Goal: Information Seeking & Learning: Check status

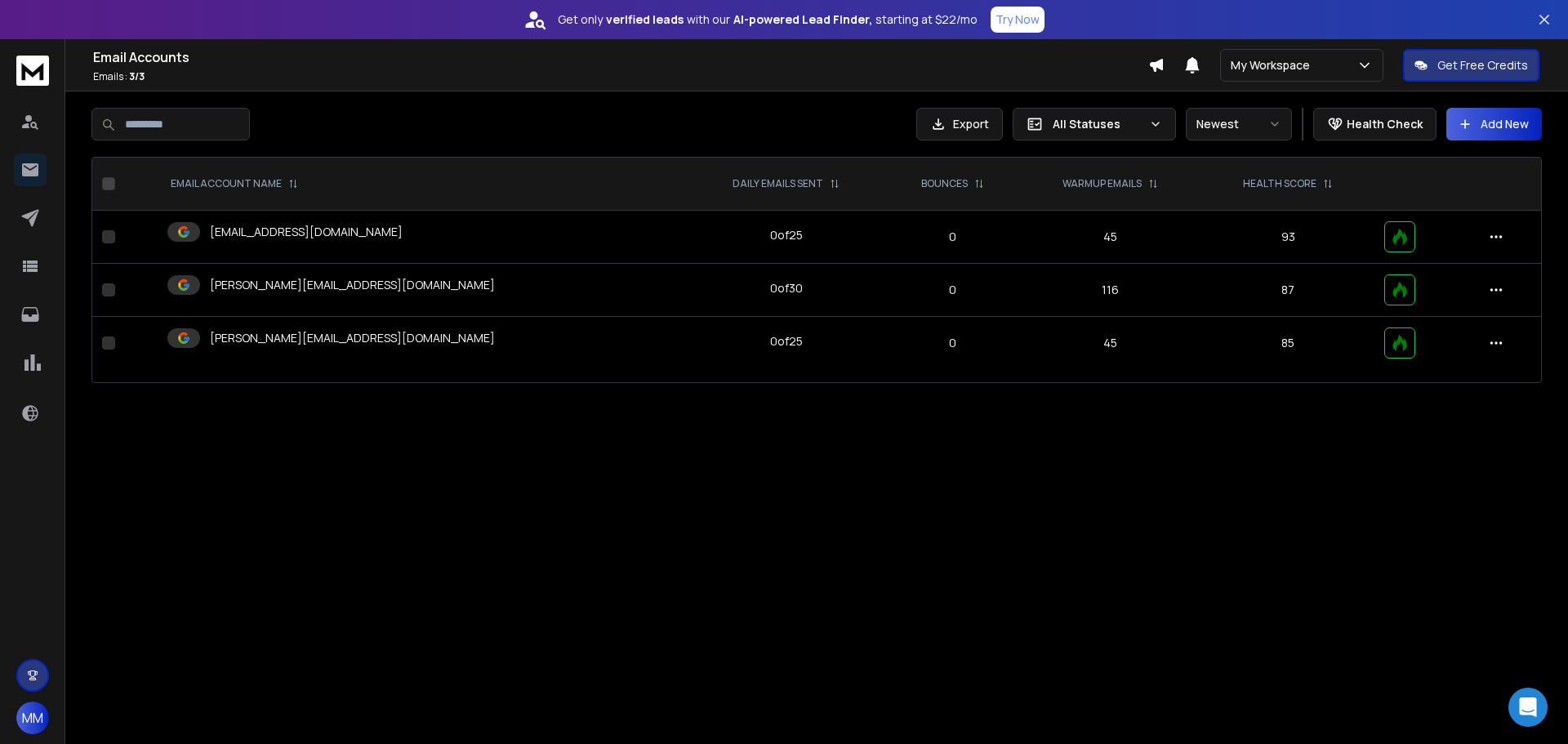
click at [686, 281] on td "0 of 30" at bounding box center [786, 285] width 199 height 43
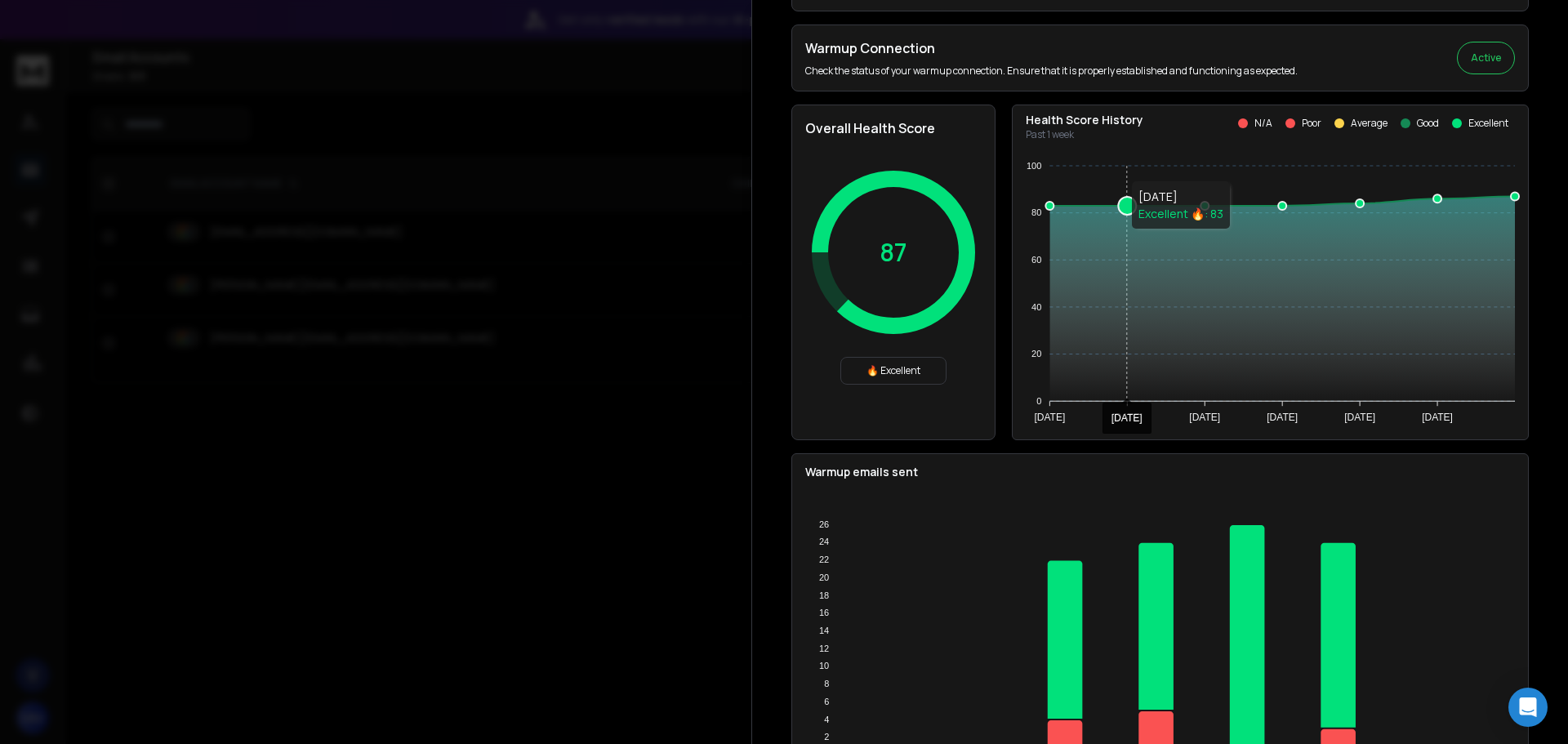
scroll to position [597, 0]
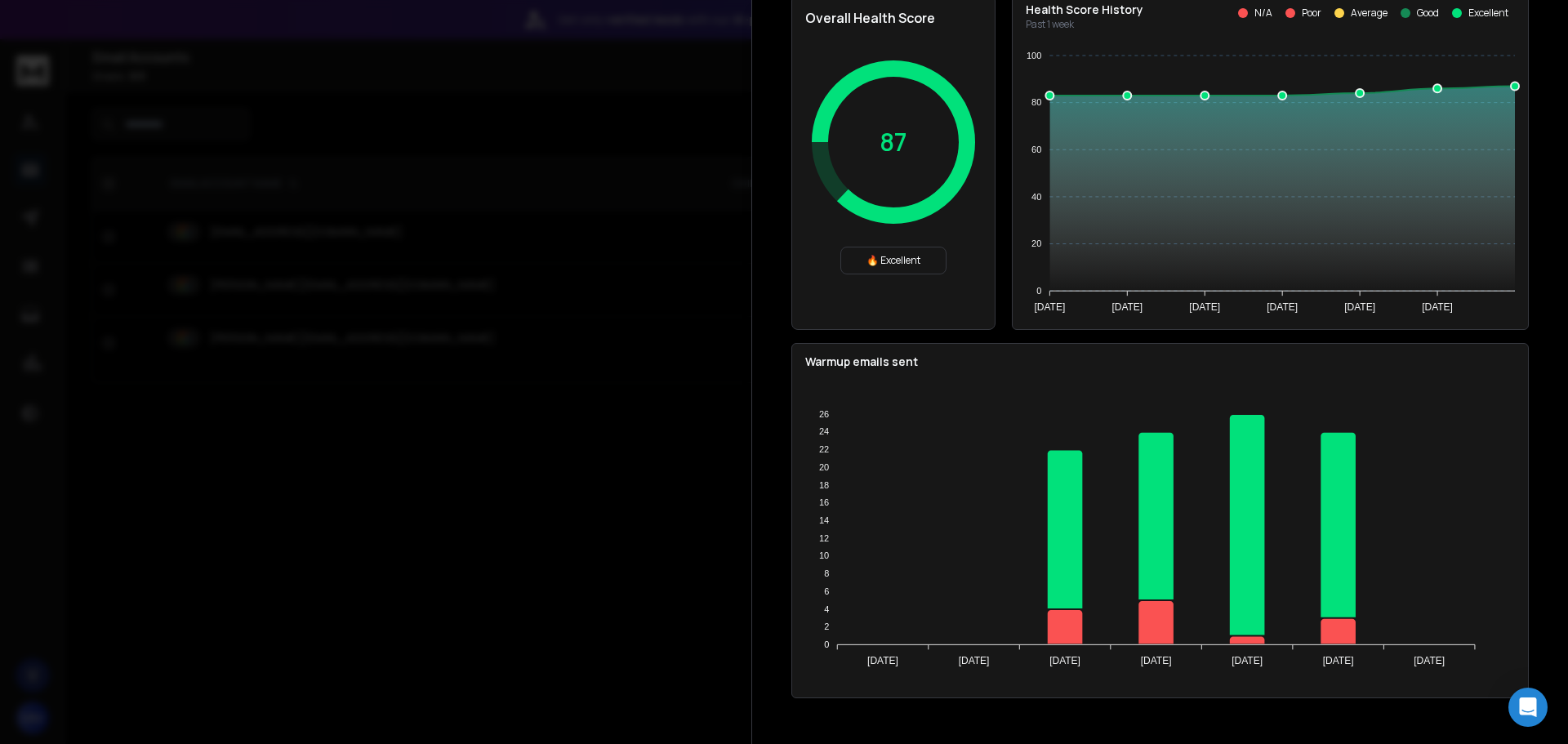
click at [432, 534] on div at bounding box center [784, 372] width 1568 height 744
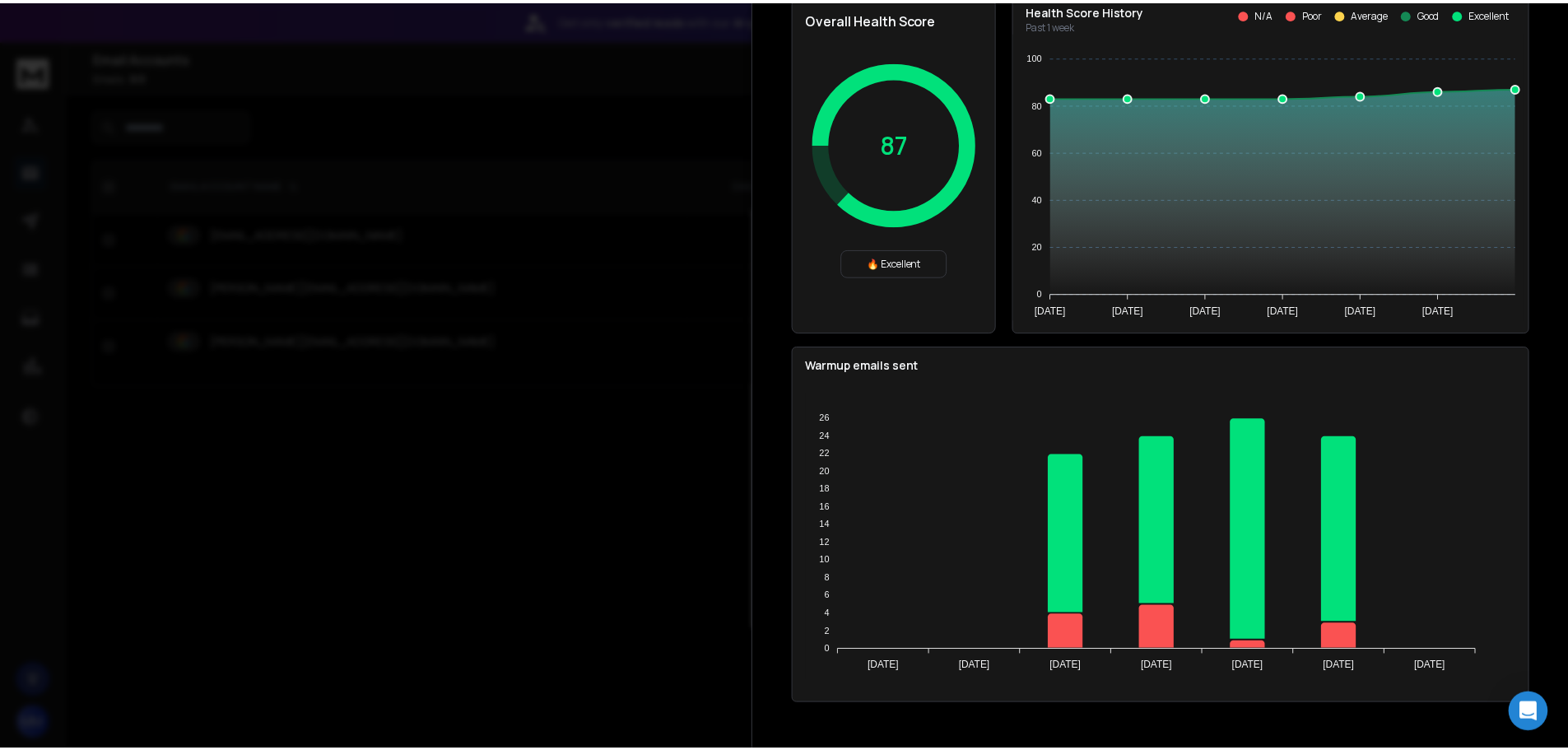
scroll to position [557, 0]
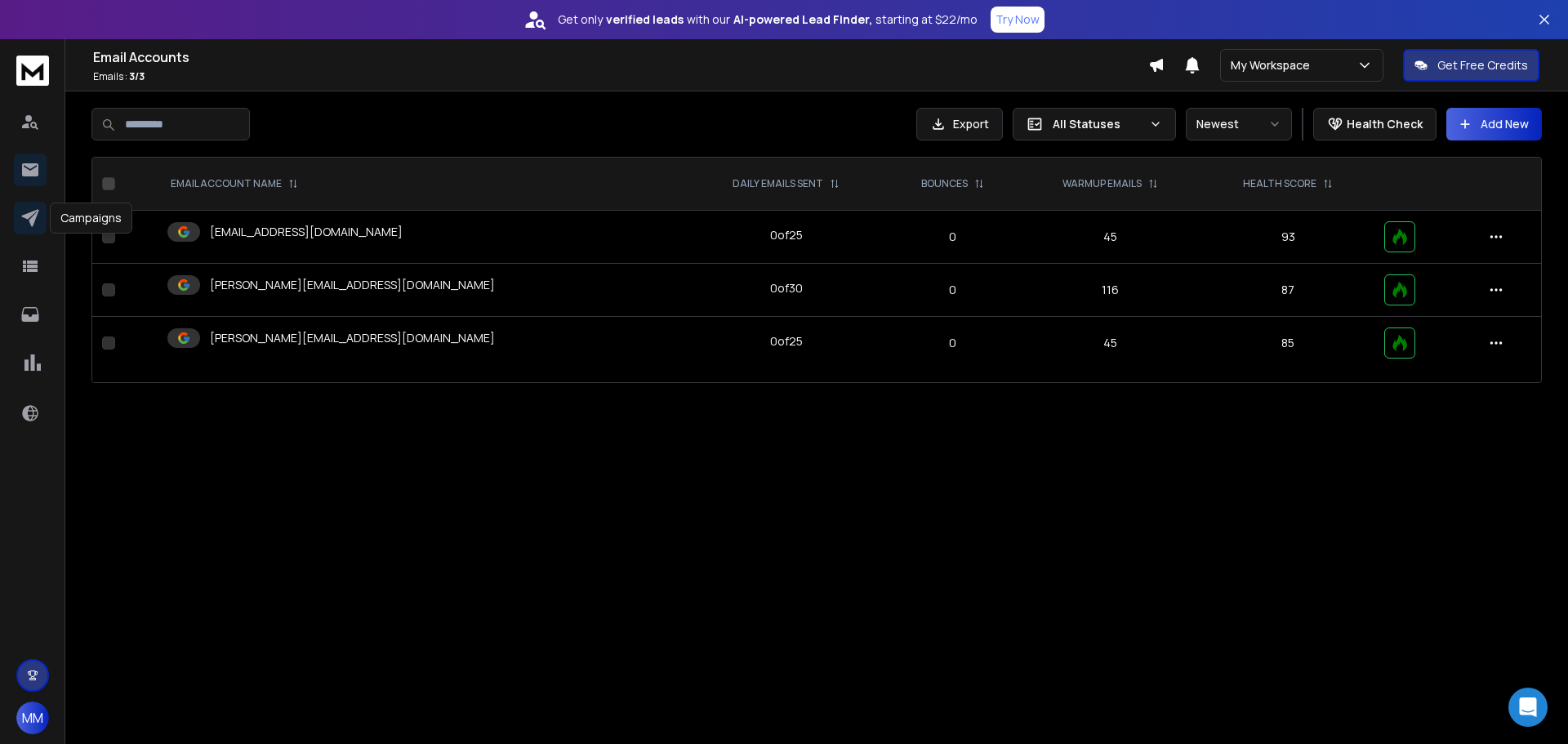
click at [14, 213] on link at bounding box center [30, 218] width 33 height 33
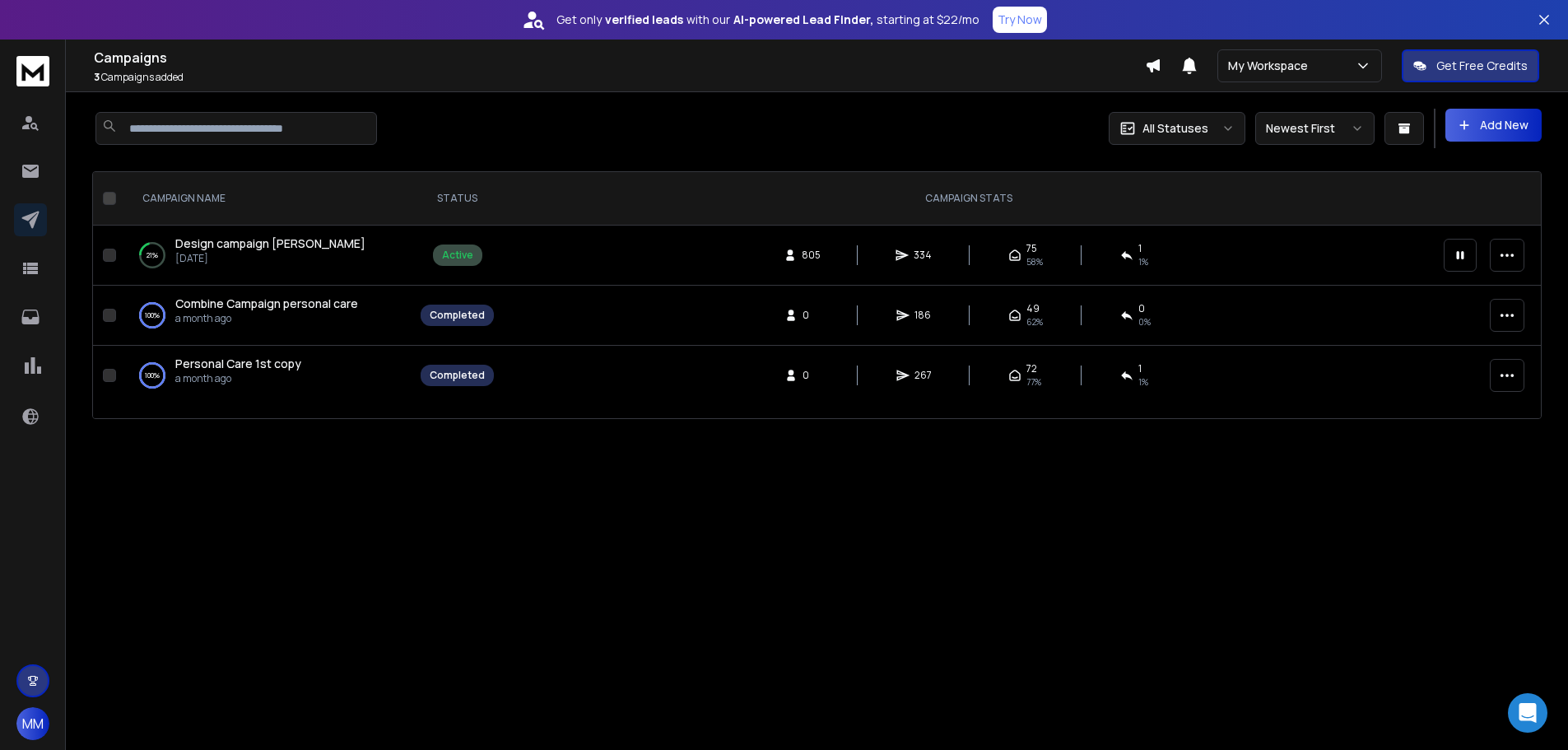
click at [268, 252] on p "[DATE]" at bounding box center [271, 259] width 190 height 13
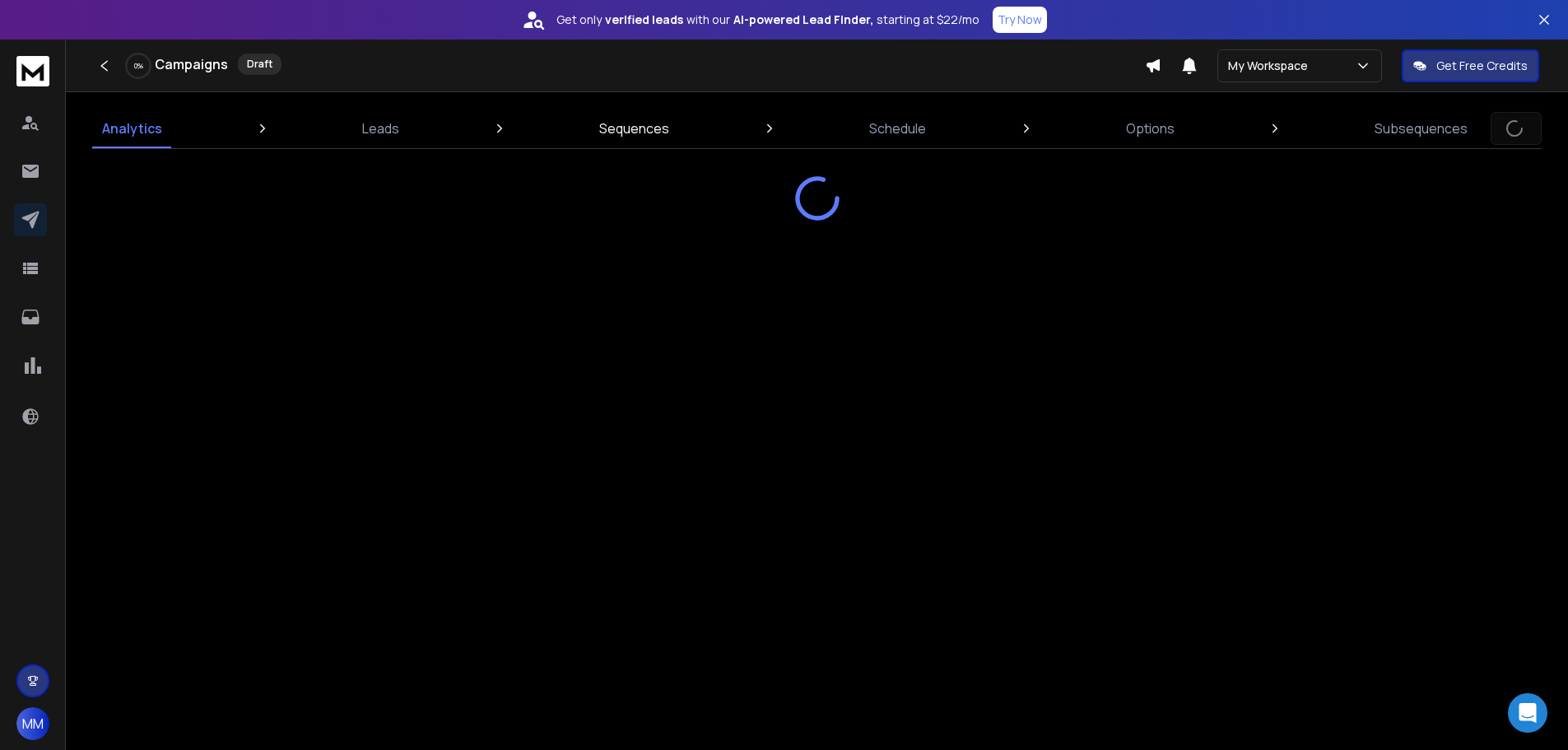
click at [646, 129] on p "Sequences" at bounding box center [634, 128] width 70 height 19
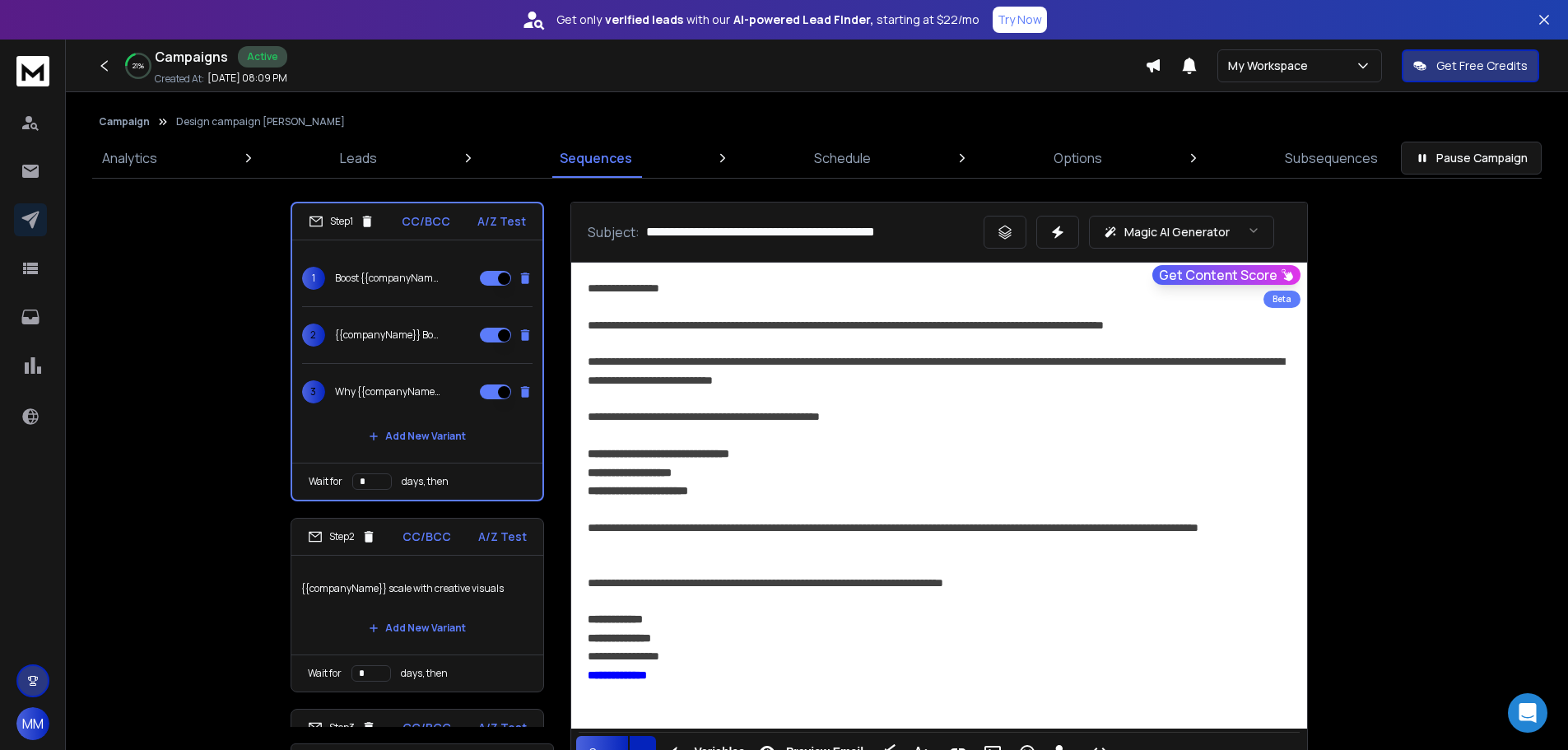
click at [397, 151] on div "Analytics Leads Sequences Schedule Options Subsequences" at bounding box center [740, 157] width 1296 height 40
click at [371, 160] on p "Leads" at bounding box center [358, 157] width 37 height 19
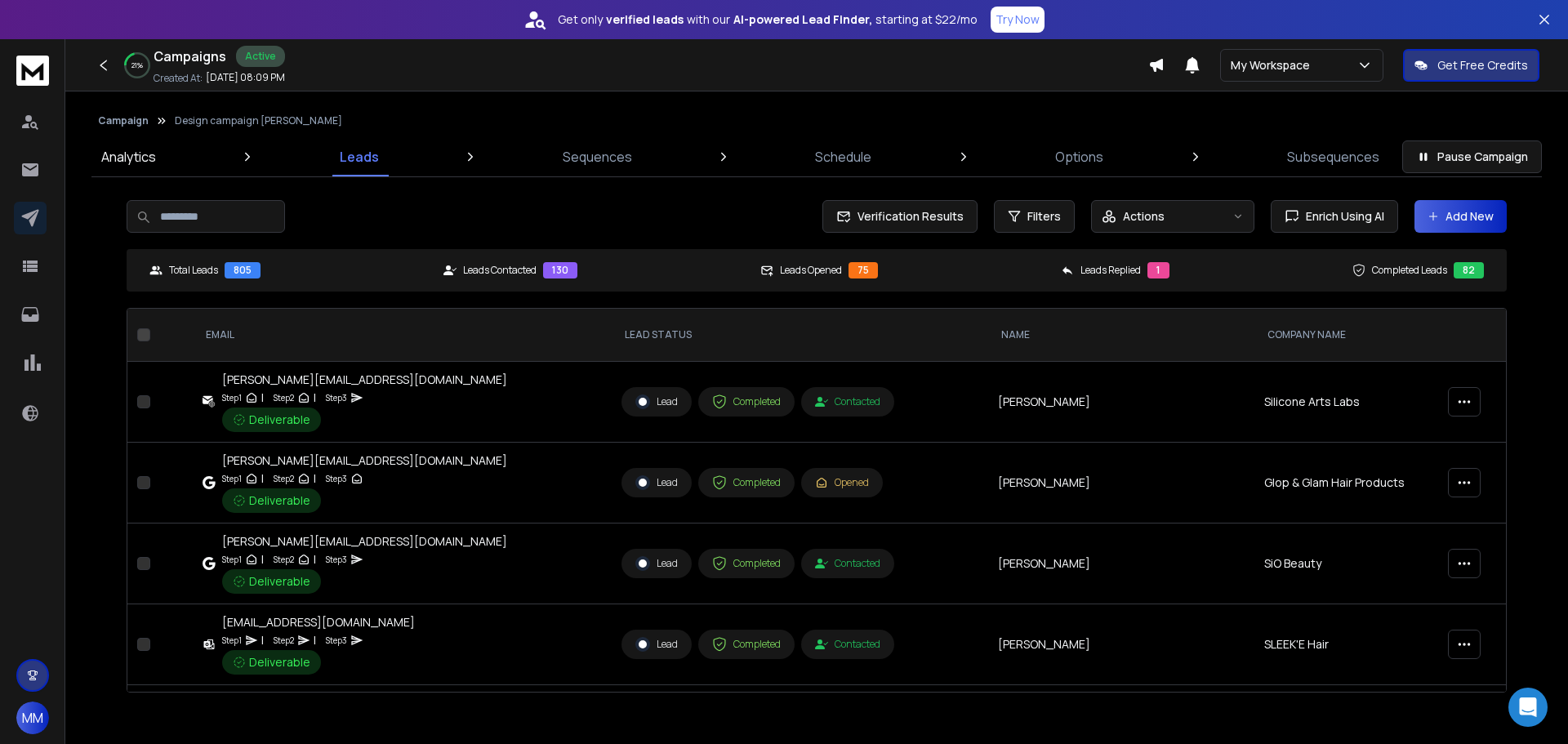
click at [148, 152] on p "Analytics" at bounding box center [129, 156] width 55 height 19
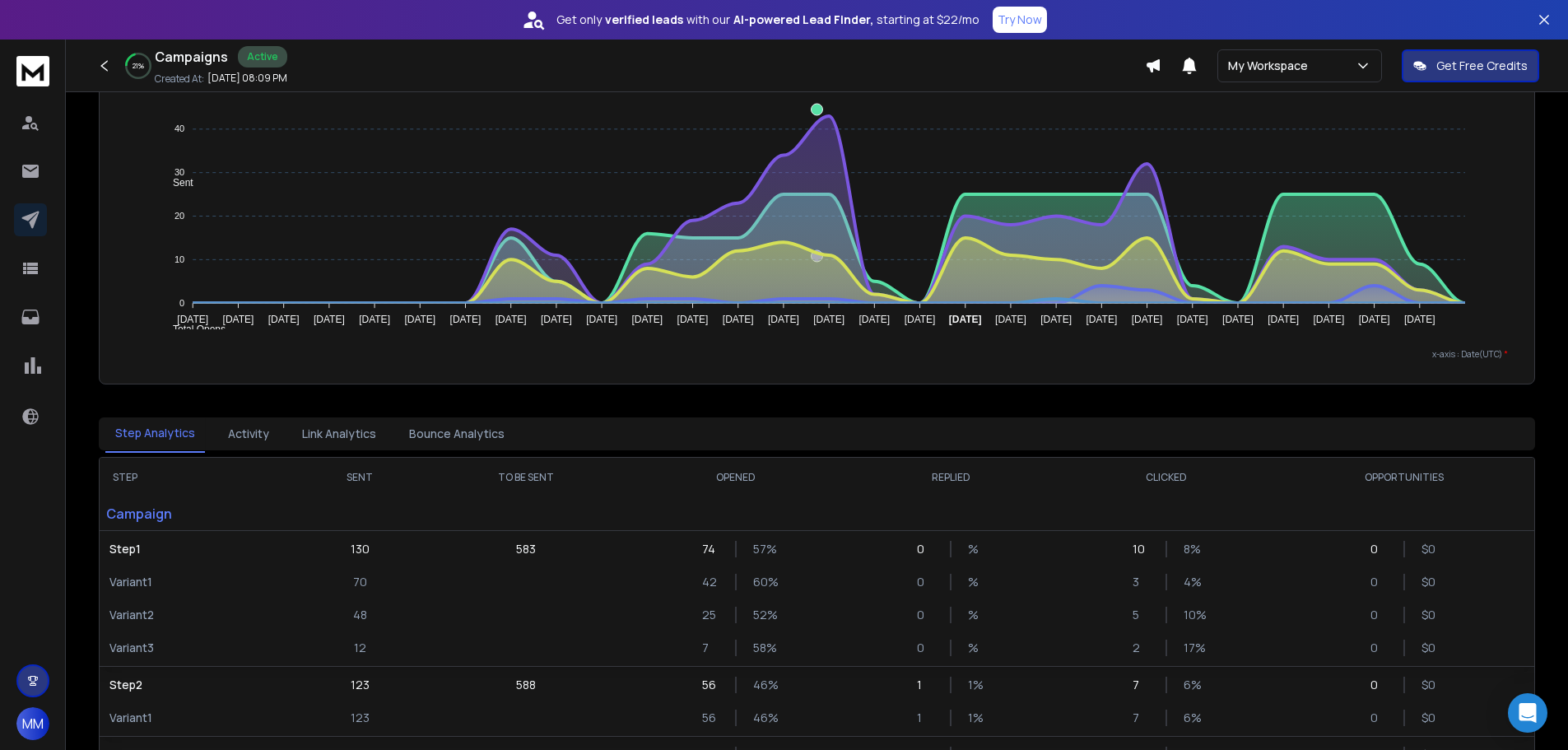
scroll to position [525, 0]
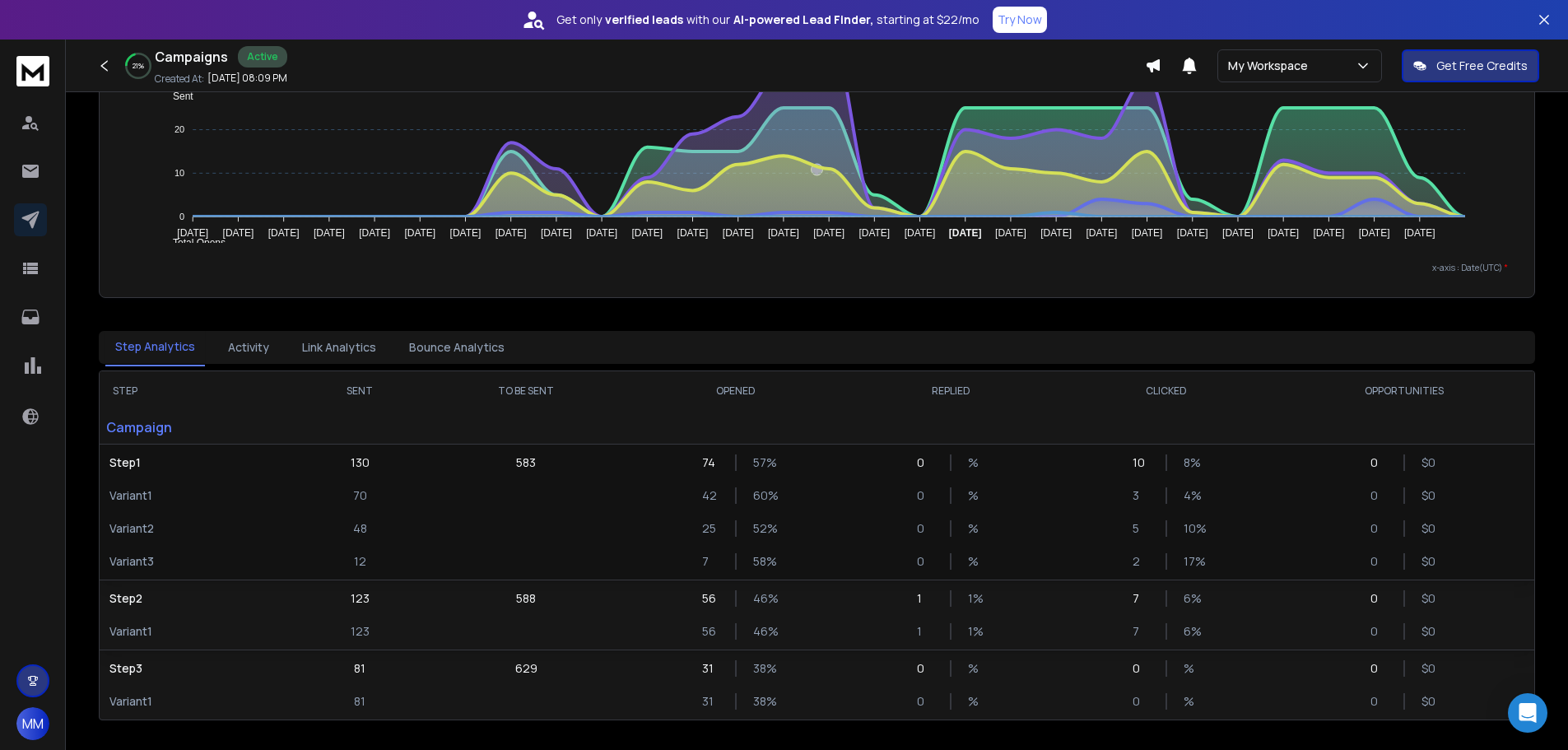
click at [707, 530] on p "25" at bounding box center [710, 528] width 17 height 17
click at [791, 546] on div "74 57 % 42 60 % 25 52 % 7 58 %" at bounding box center [735, 512] width 196 height 115
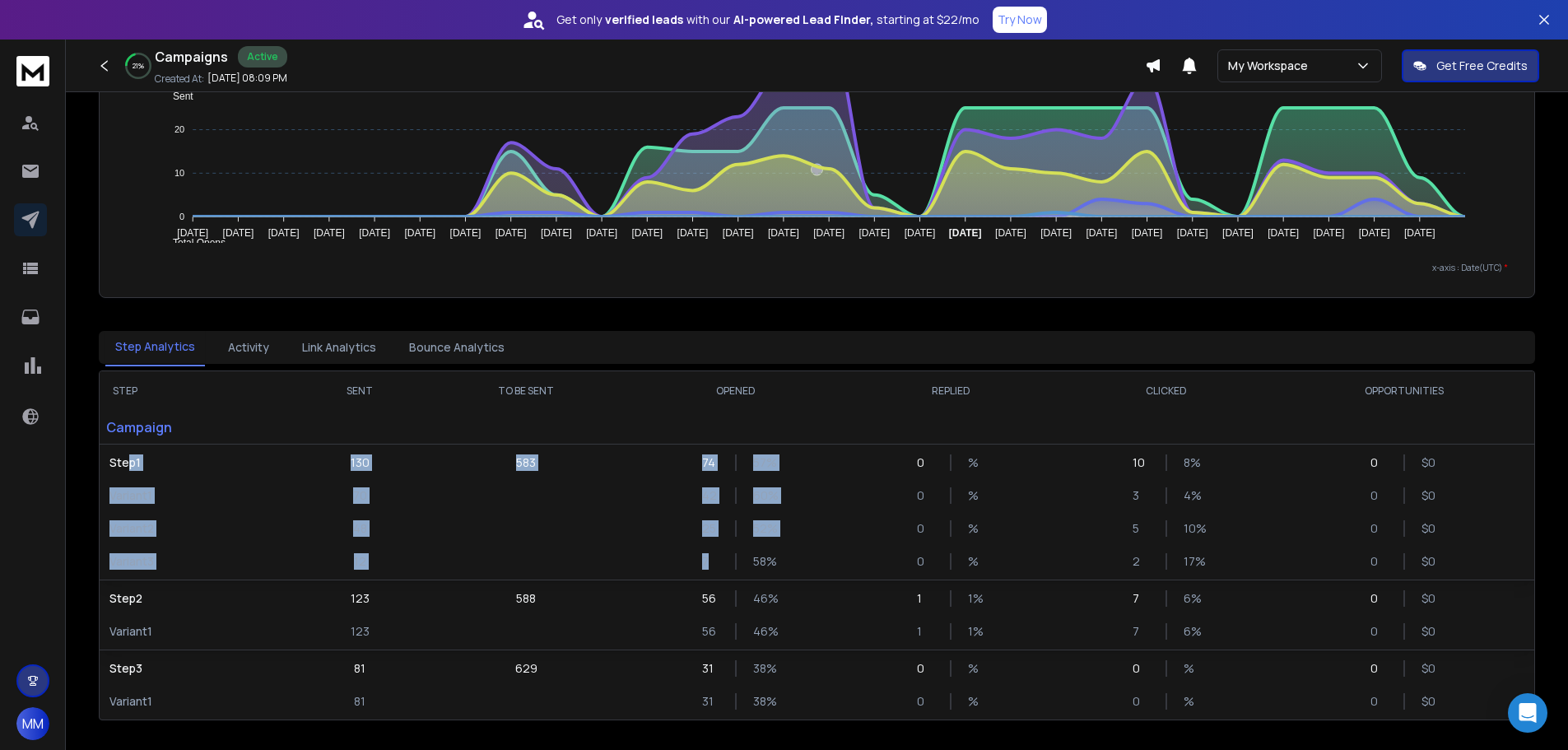
drag, startPoint x: 706, startPoint y: 566, endPoint x: 253, endPoint y: 405, distance: 480.8
click at [134, 448] on tr "Step 1 Variant 1 Variant 2 Variant 3 130 70 48 12 583 74 57 % 42 60 % 25 52 % 7…" at bounding box center [816, 513] width 1435 height 136
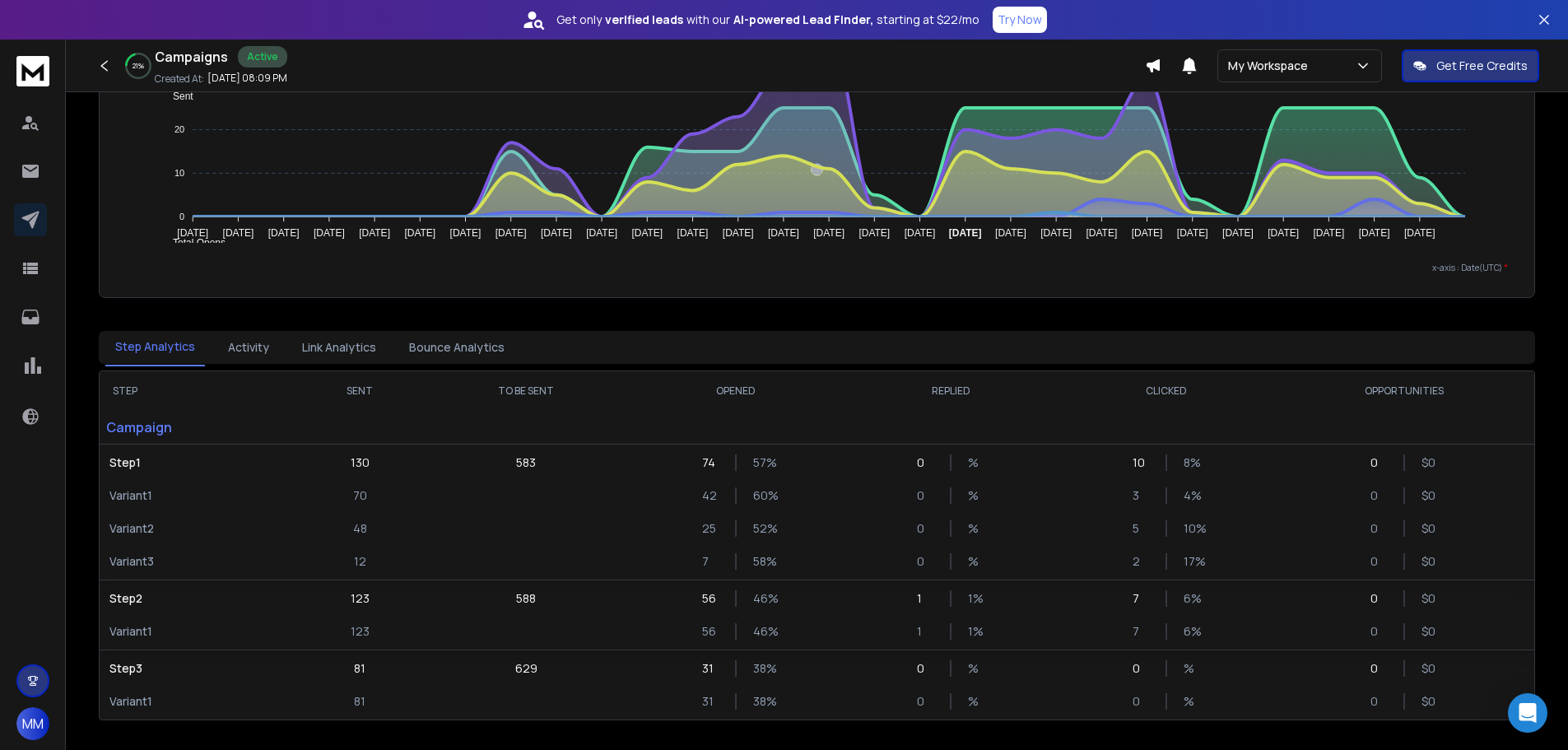
click at [297, 423] on table "STEP SENT TO BE SENT OPENED REPLIED CLICKED OPPORTUNITIES Campaign Step 1 Varia…" at bounding box center [816, 545] width 1435 height 348
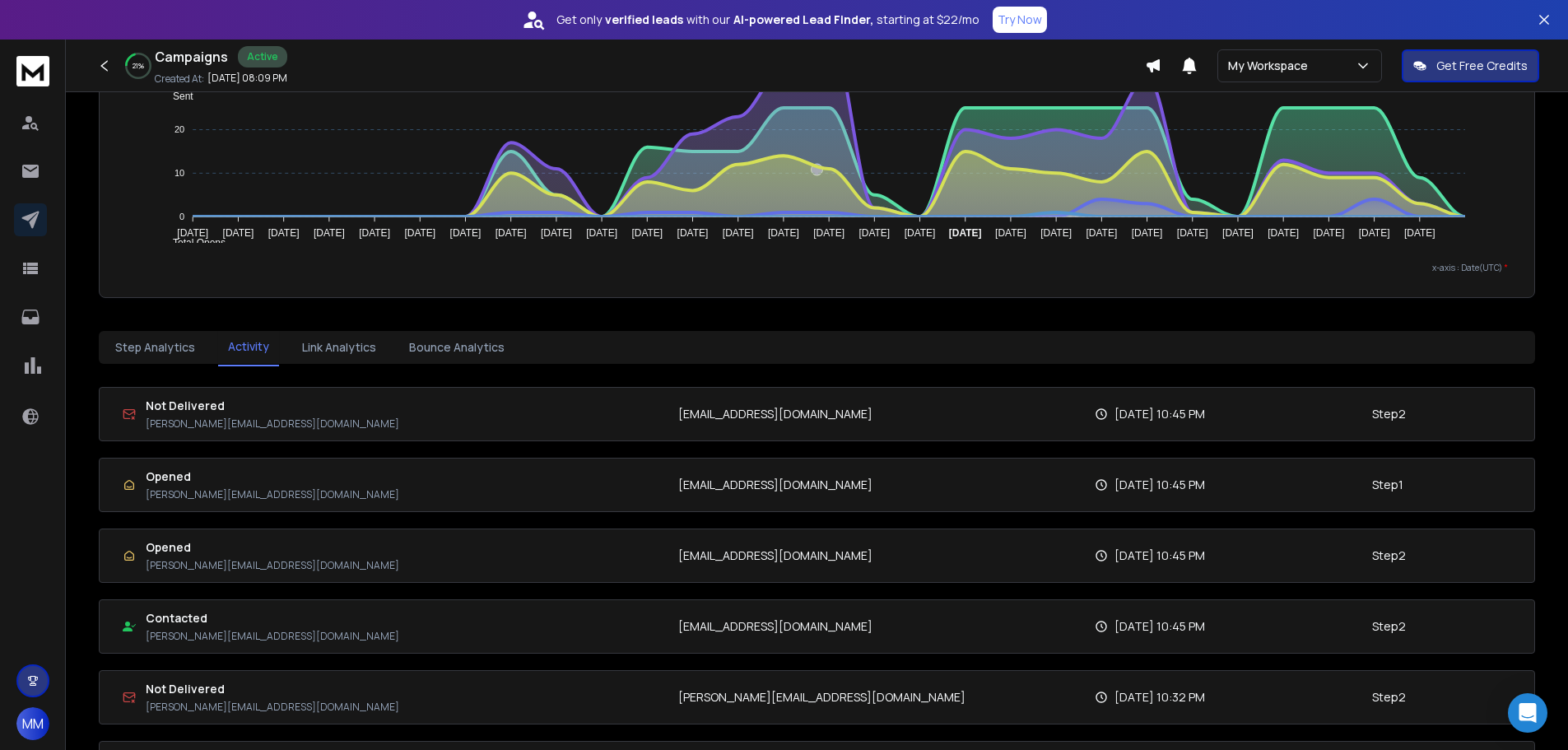
click at [248, 342] on button "Activity" at bounding box center [248, 347] width 61 height 38
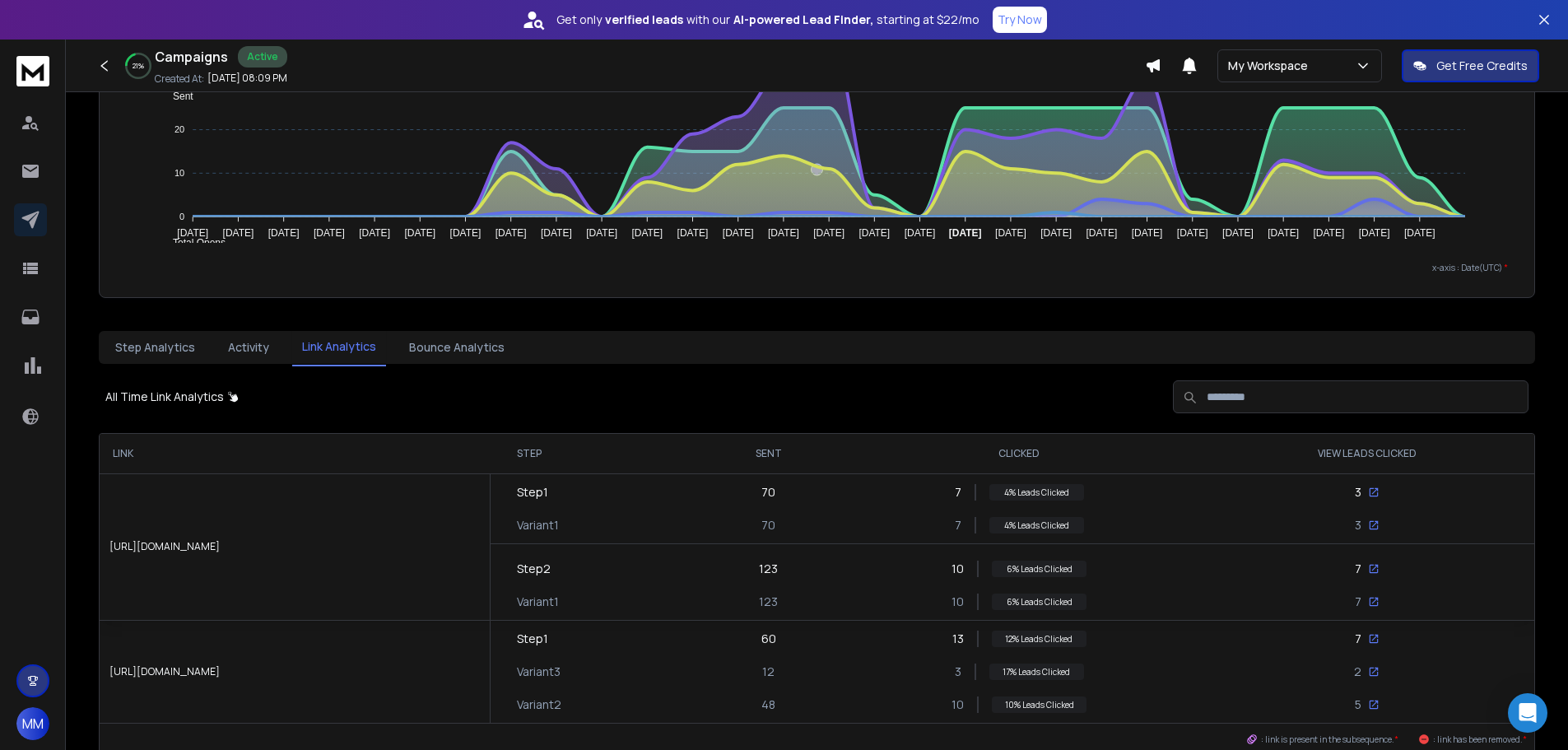
click at [357, 342] on button "Link Analytics" at bounding box center [340, 347] width 94 height 38
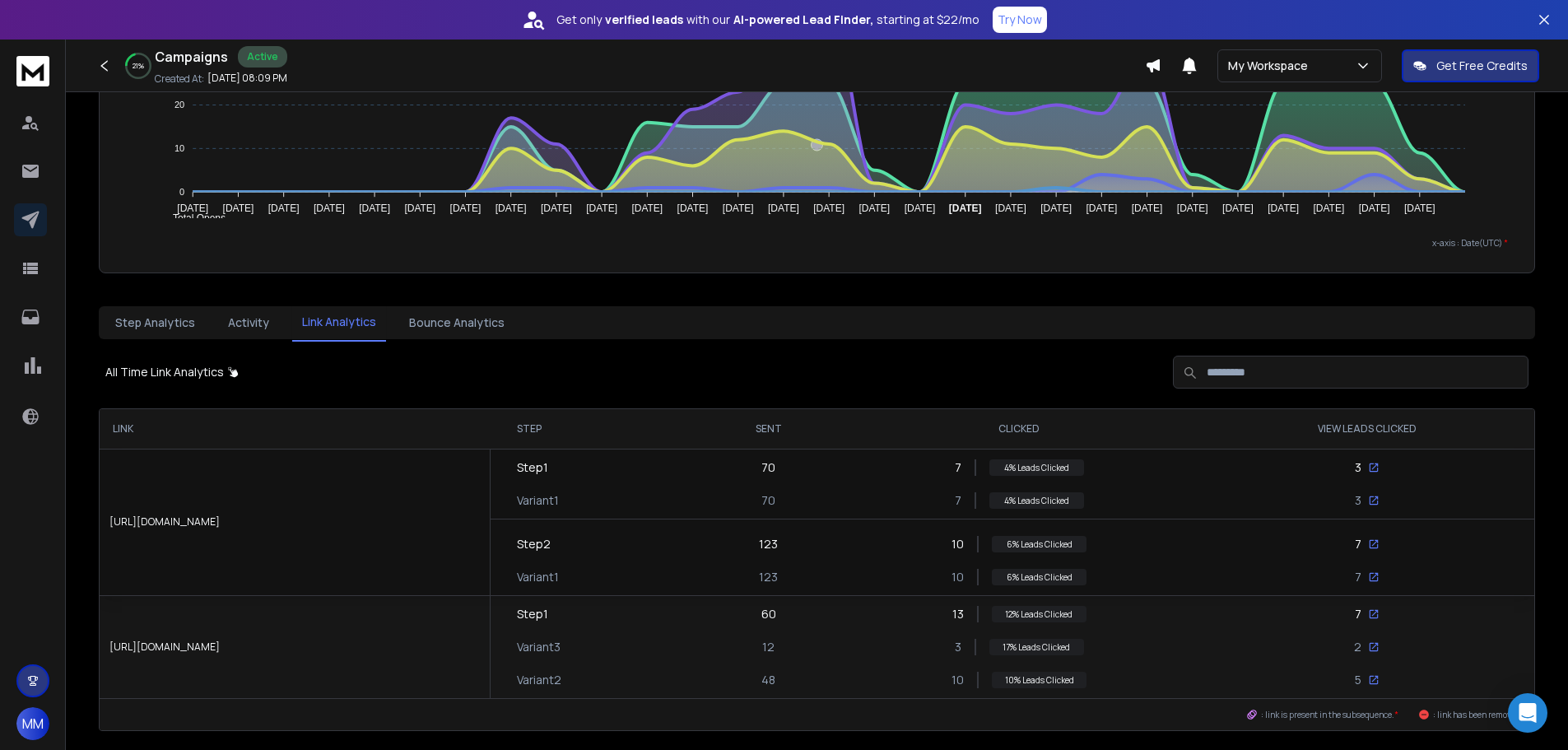
scroll to position [560, 0]
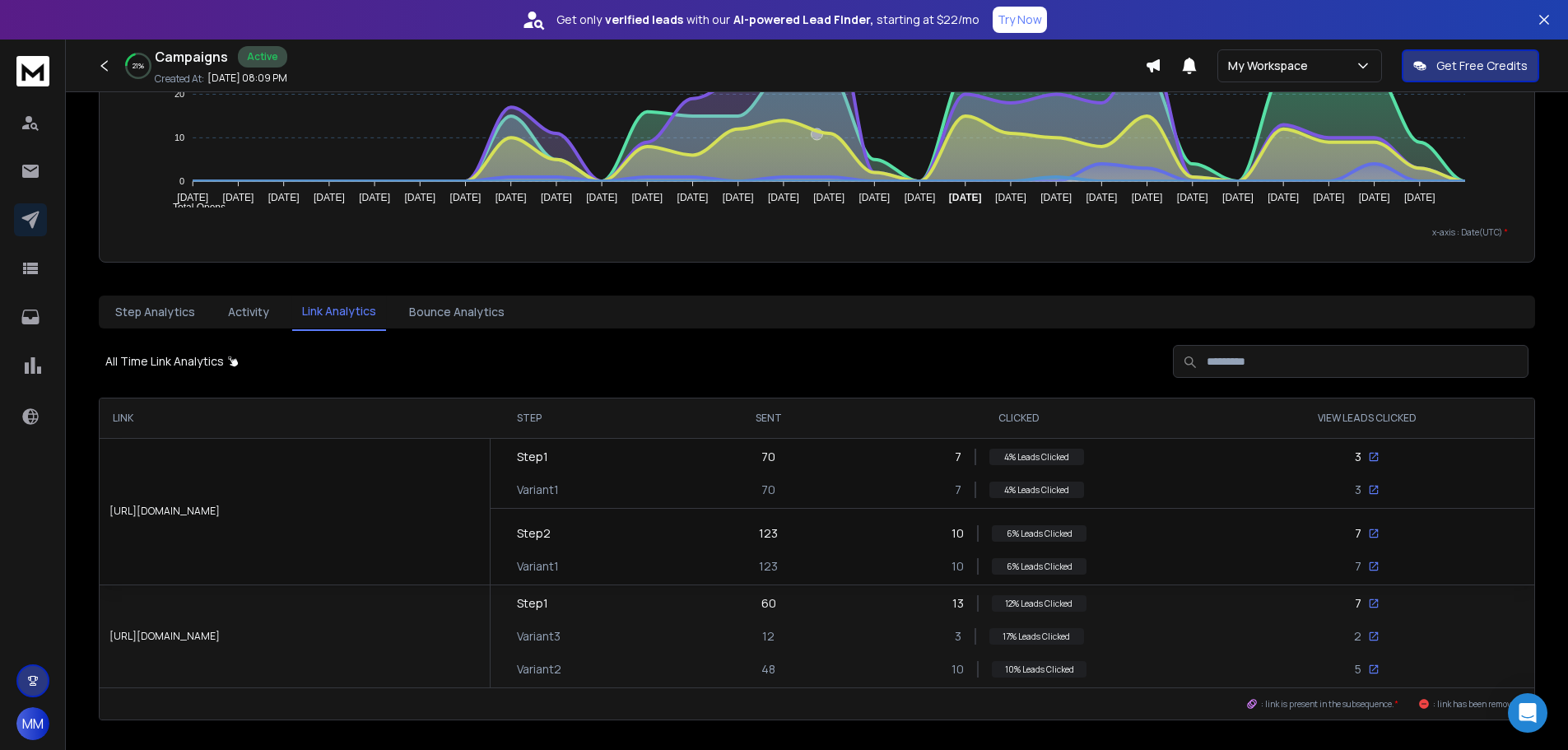
click at [1027, 460] on p "4 % Leads Clicked" at bounding box center [1036, 457] width 95 height 17
click at [1020, 488] on p "4 % Leads Clicked" at bounding box center [1036, 490] width 95 height 17
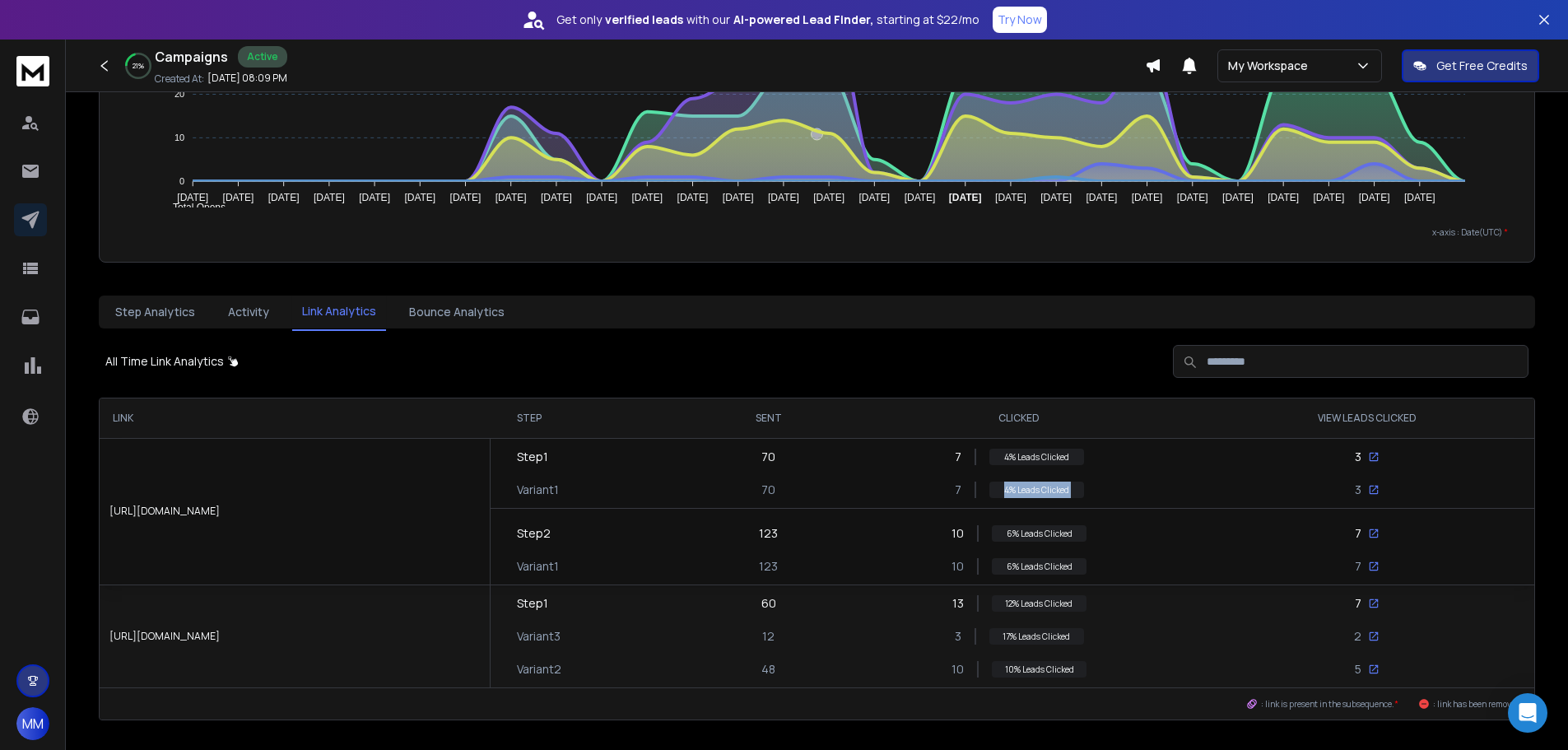
click at [1020, 488] on p "4 % Leads Clicked" at bounding box center [1036, 490] width 95 height 17
click at [1038, 534] on p "6 % Leads Clicked" at bounding box center [1039, 534] width 95 height 17
click at [1037, 564] on p "6 % Leads Clicked" at bounding box center [1039, 567] width 95 height 17
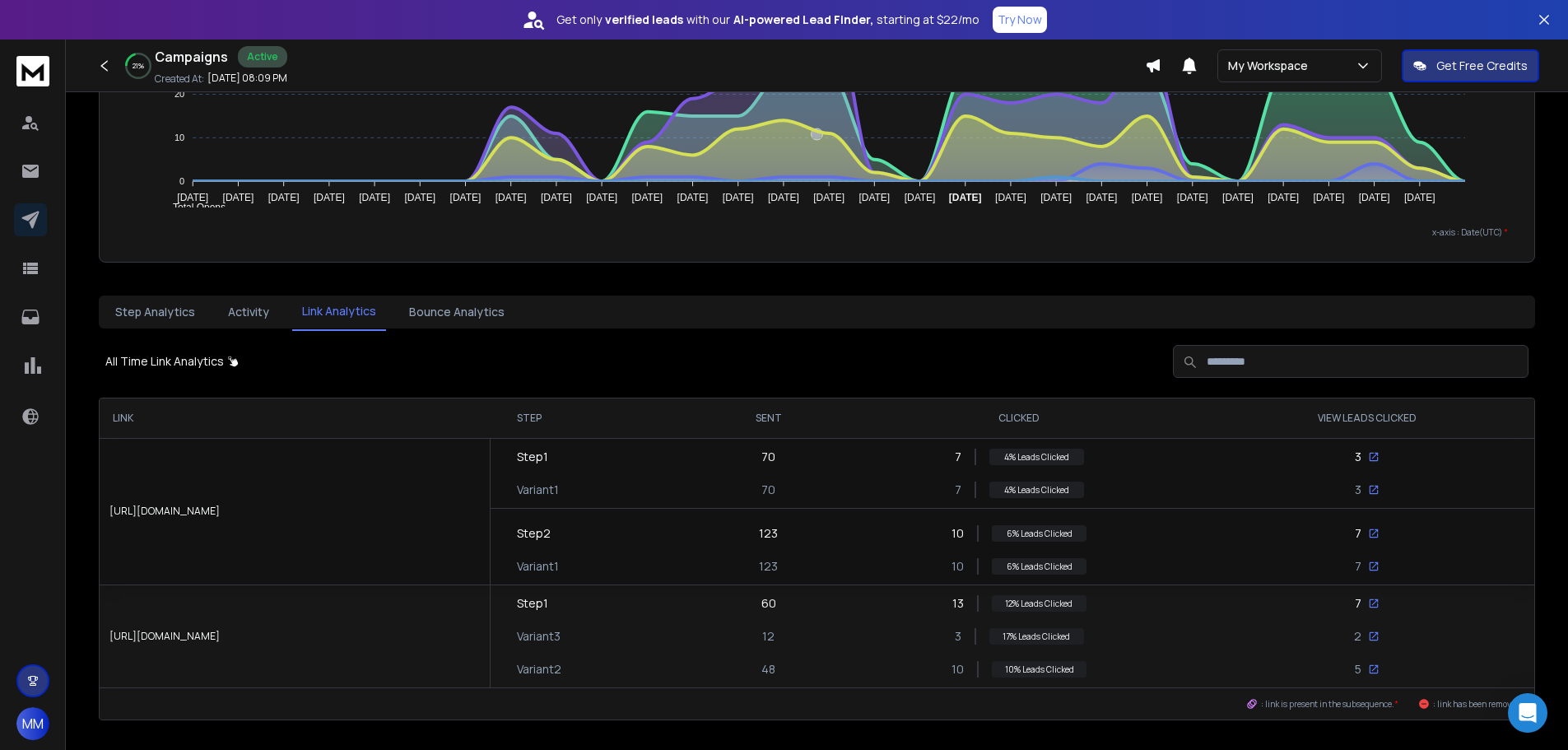
click at [1037, 566] on p "6 % Leads Clicked" at bounding box center [1039, 567] width 95 height 17
click at [1067, 529] on p "6 % Leads Clicked" at bounding box center [1039, 534] width 95 height 17
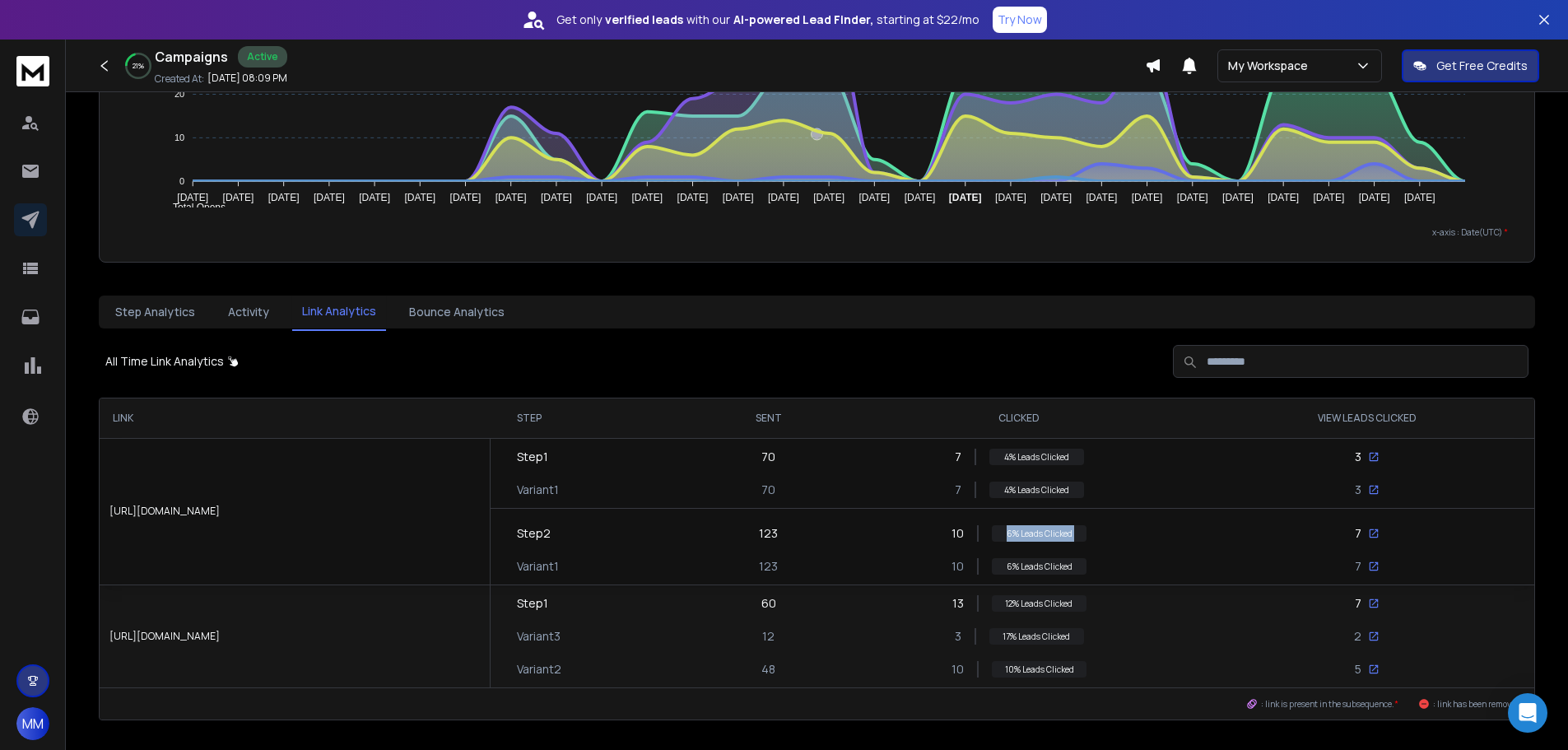
click at [1067, 529] on p "6 % Leads Clicked" at bounding box center [1039, 534] width 95 height 17
click at [1053, 483] on p "4 % Leads Clicked" at bounding box center [1036, 490] width 95 height 17
click at [1055, 454] on p "4 % Leads Clicked" at bounding box center [1036, 457] width 95 height 17
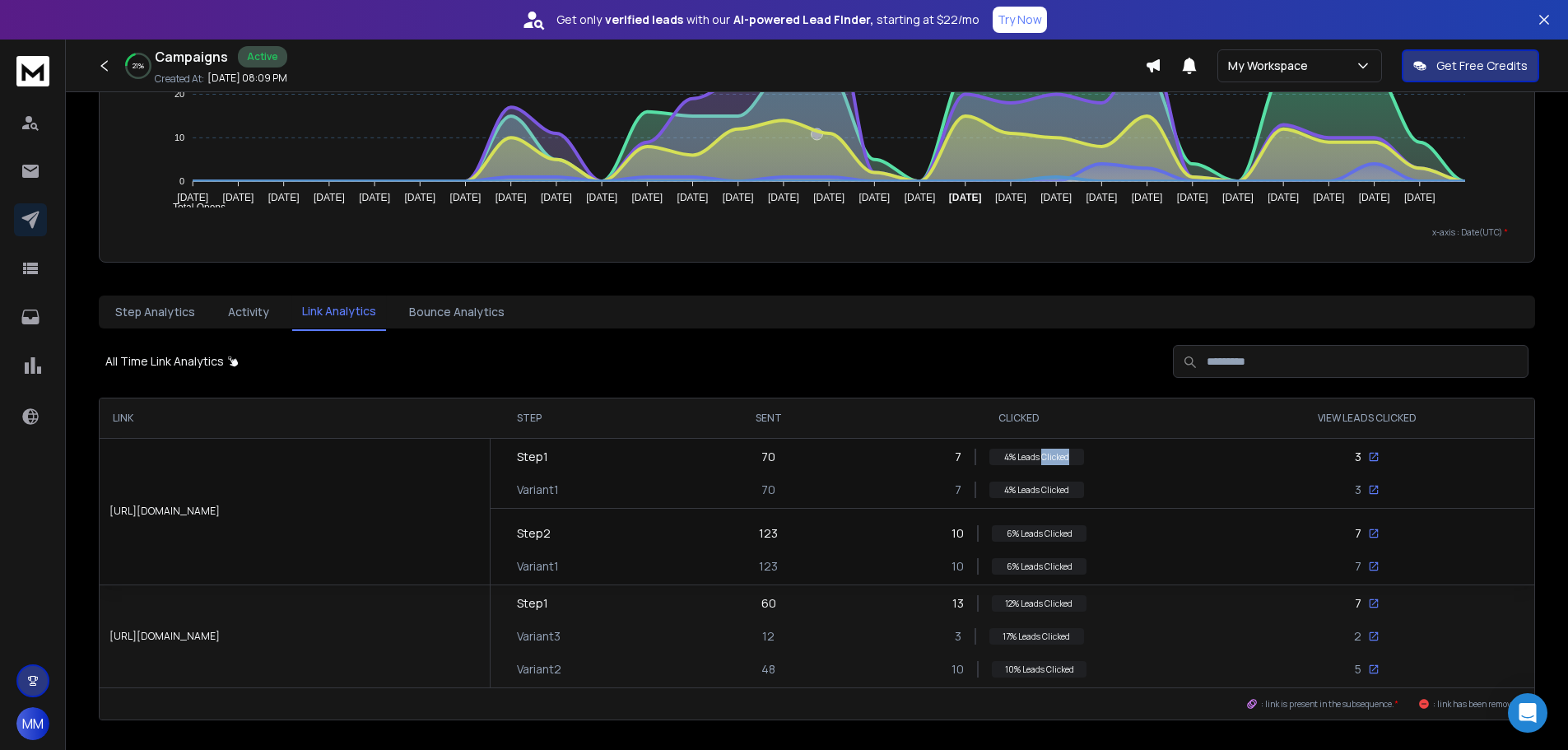
click at [1055, 454] on p "4 % Leads Clicked" at bounding box center [1036, 457] width 95 height 17
click at [1027, 456] on p "4 % Leads Clicked" at bounding box center [1036, 457] width 95 height 17
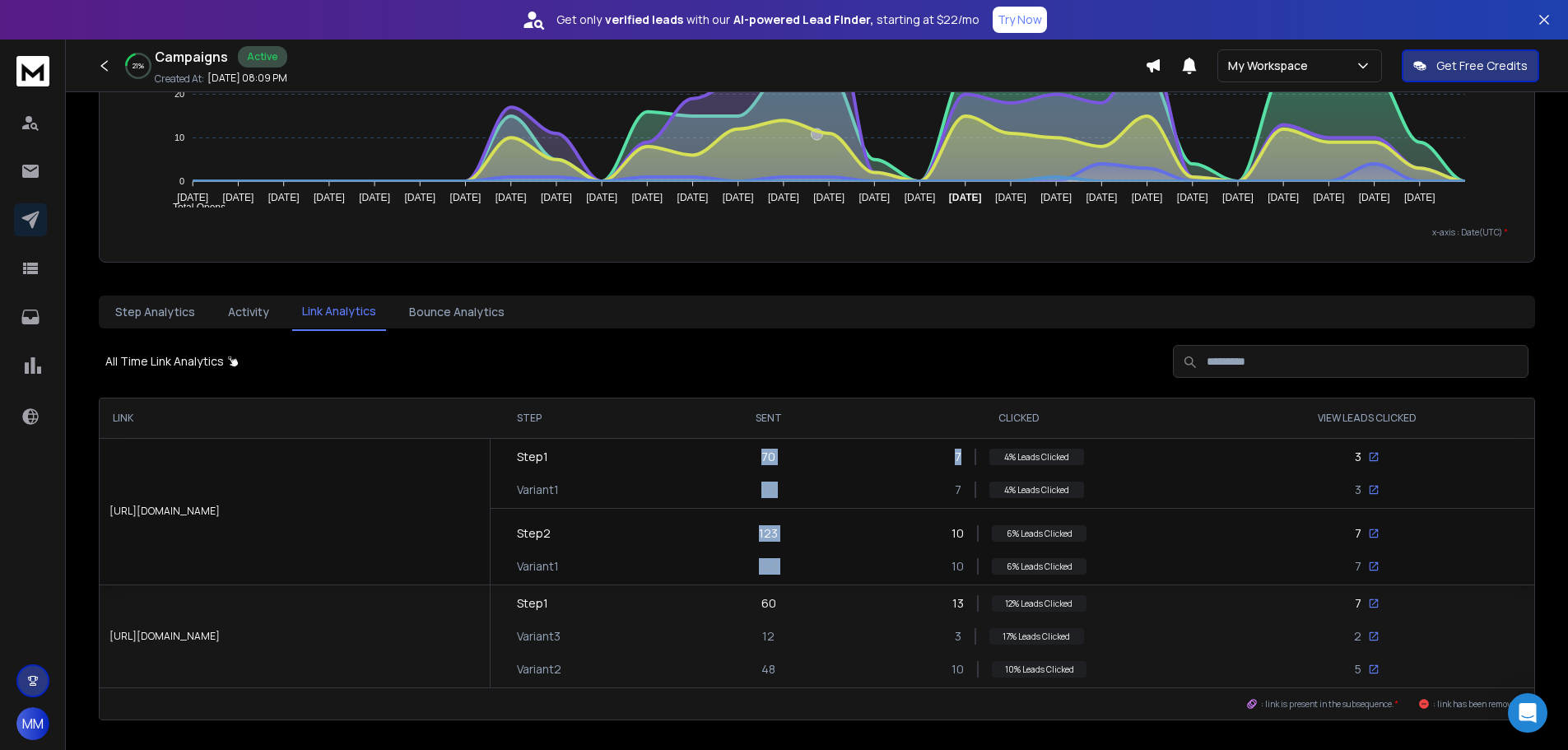
drag, startPoint x: 961, startPoint y: 456, endPoint x: 723, endPoint y: 443, distance: 238.4
click at [723, 443] on tr "[URL][DOMAIN_NAME] Step 1 Variant 1 Step 2 Variant 1 70 70 123 123 7 4 % Leads …" at bounding box center [816, 511] width 1435 height 146
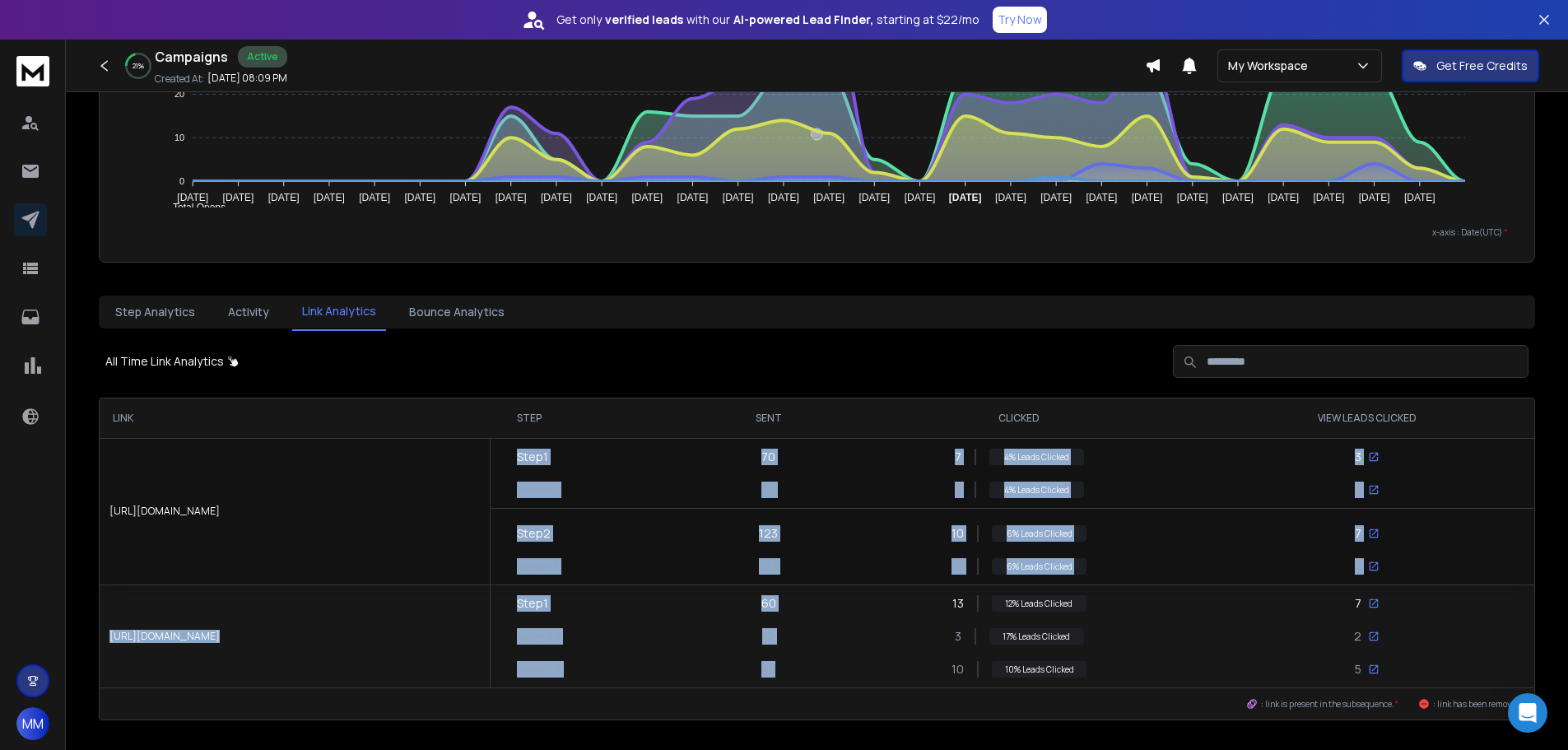
drag, startPoint x: 801, startPoint y: 668, endPoint x: 515, endPoint y: 454, distance: 357.2
click at [515, 454] on tbody "[URL][DOMAIN_NAME] Step 1 Variant 1 Step 2 Variant 1 70 70 123 123 7 4 % Leads …" at bounding box center [816, 579] width 1435 height 282
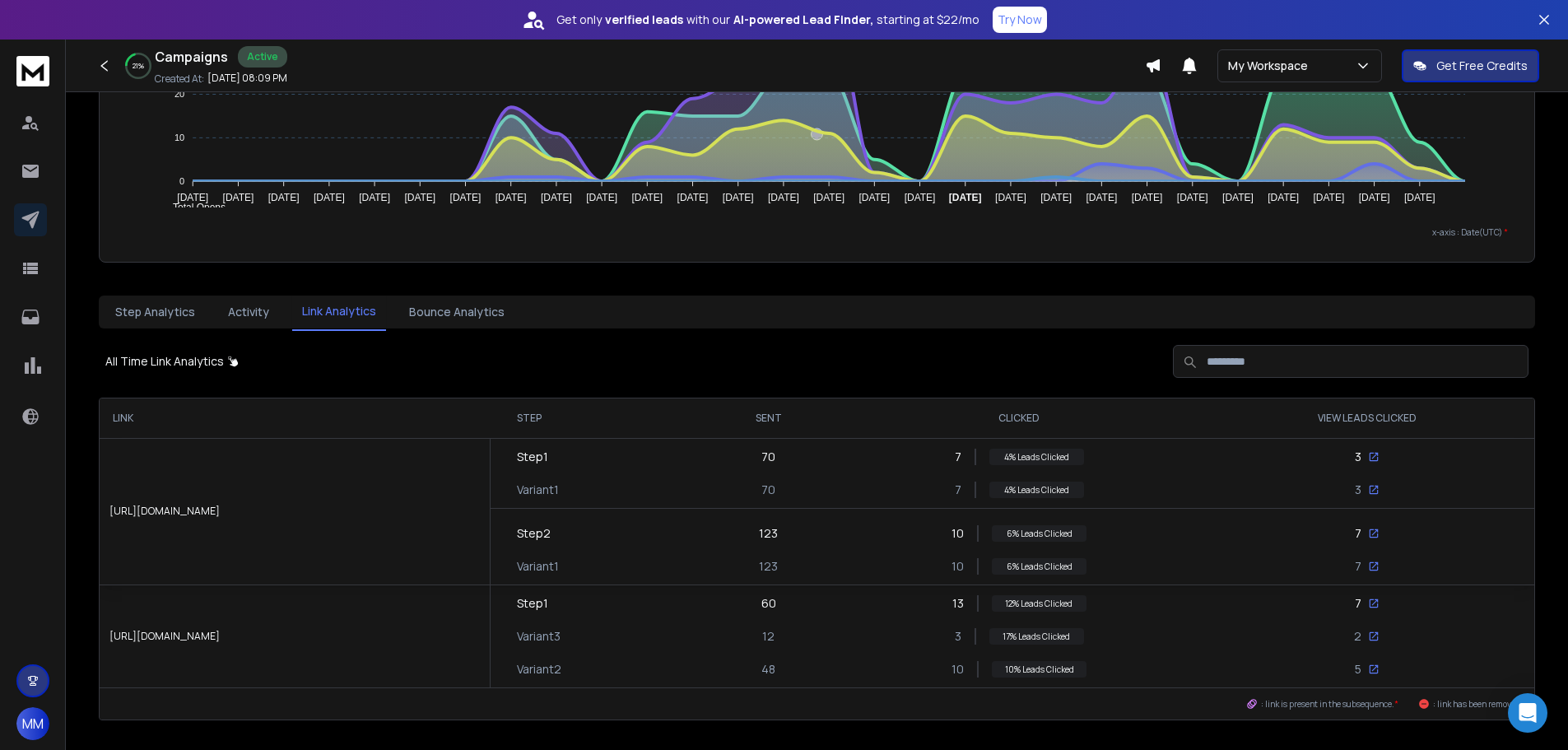
click at [715, 372] on div "All Time Link Analytics" at bounding box center [816, 362] width 1436 height 33
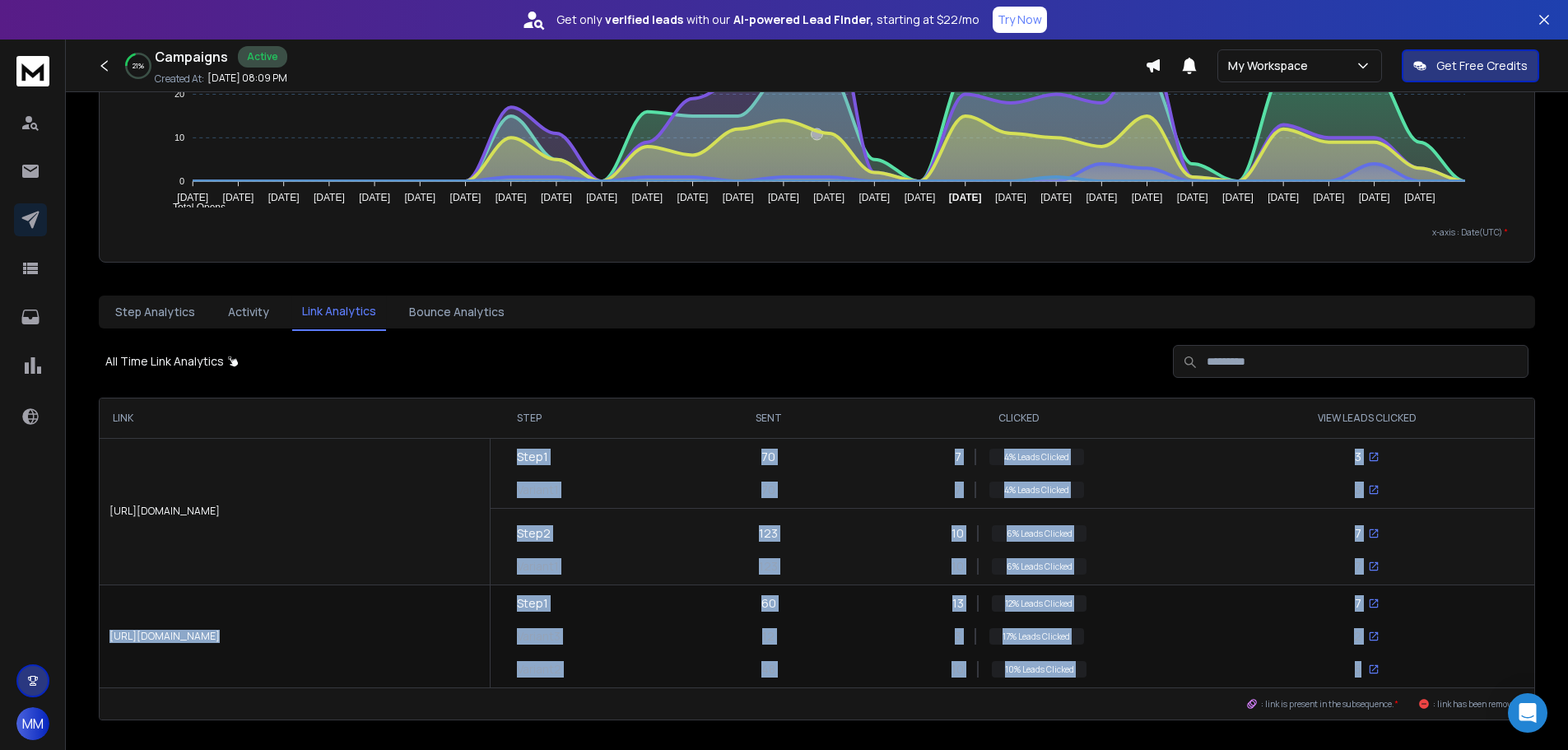
drag, startPoint x: 517, startPoint y: 455, endPoint x: 1389, endPoint y: 675, distance: 899.3
click at [1389, 675] on tbody "[URL][DOMAIN_NAME] Step 1 Variant 1 Step 2 Variant 1 70 70 123 123 7 4 % Leads …" at bounding box center [816, 579] width 1435 height 282
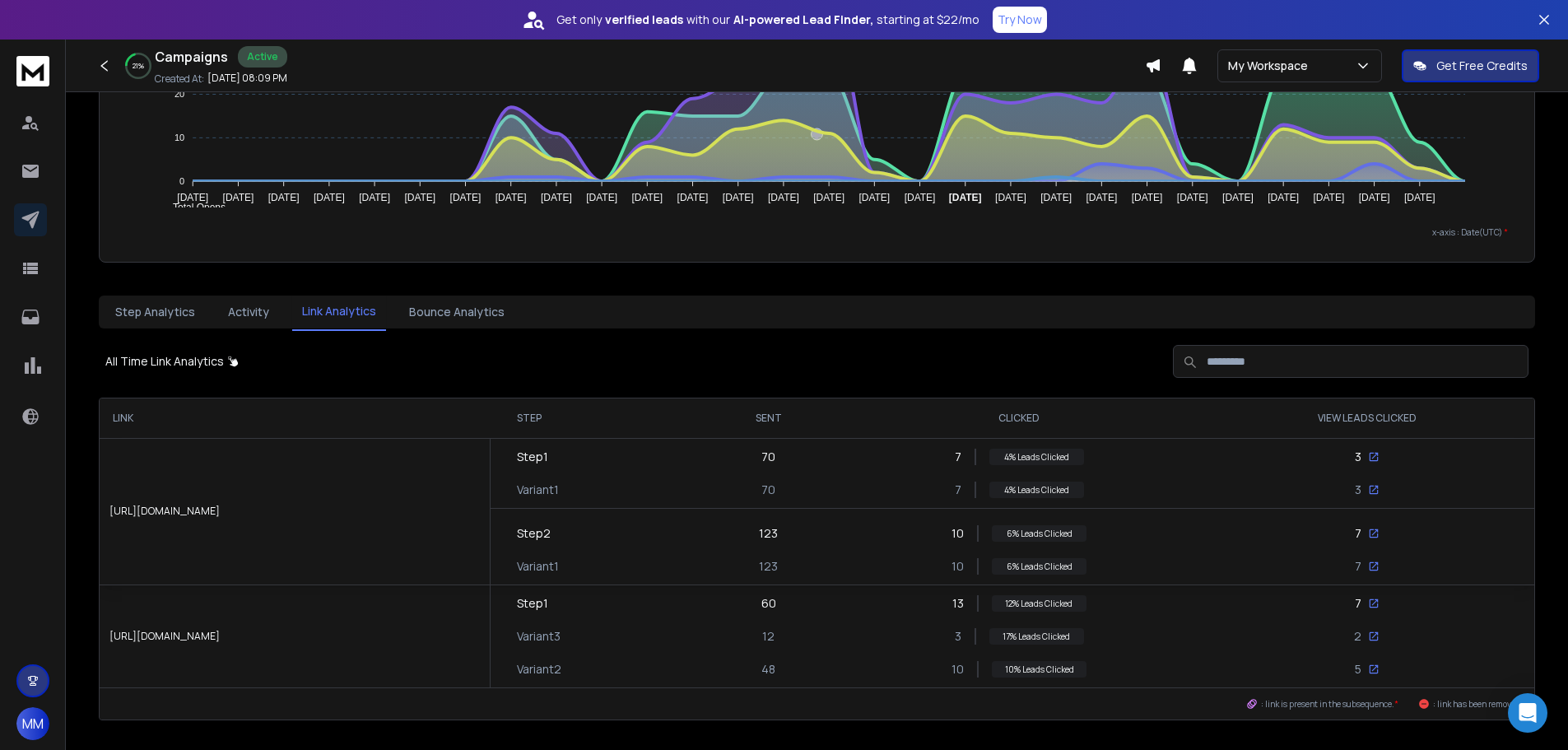
click at [938, 363] on div "All Time Link Analytics" at bounding box center [816, 362] width 1436 height 33
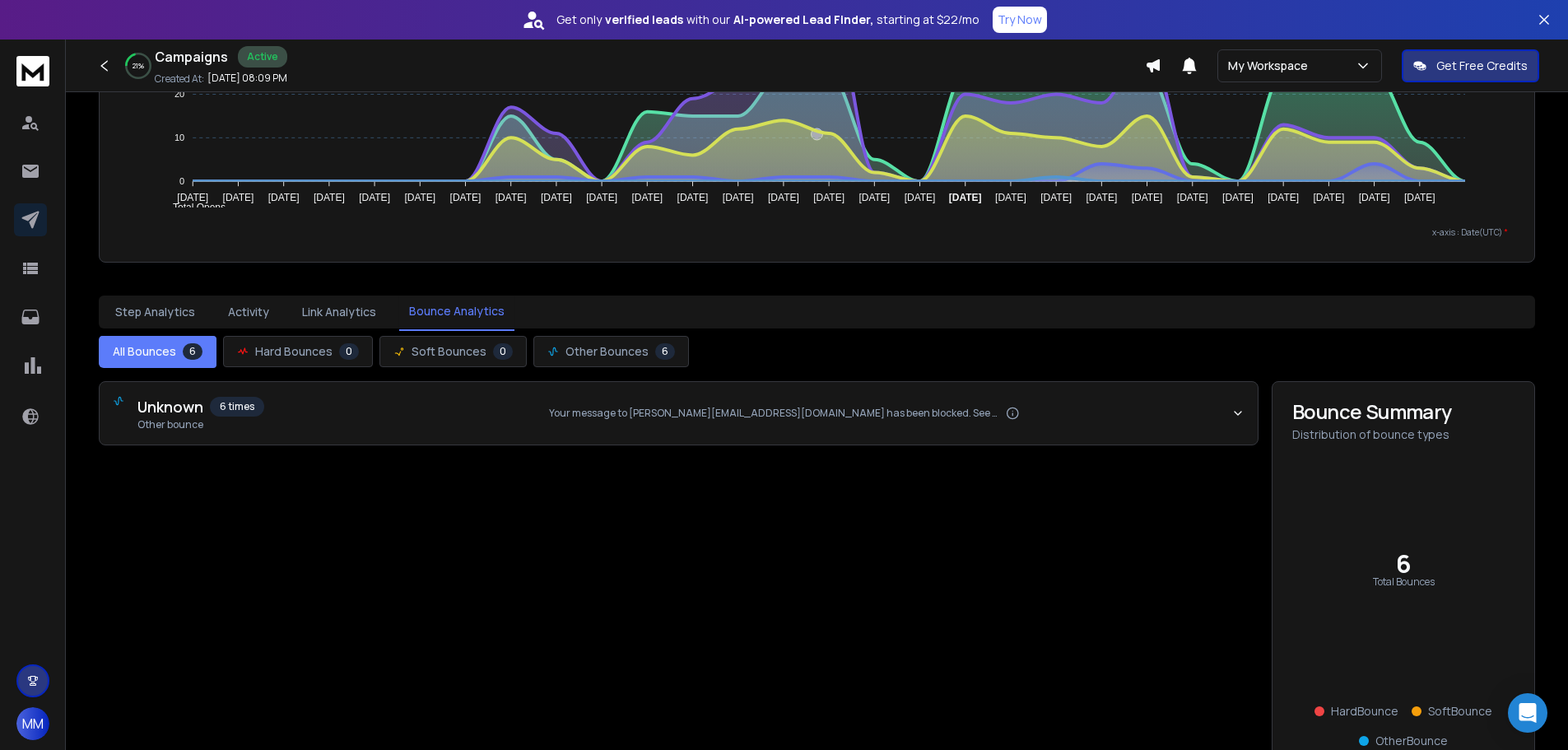
click at [450, 313] on button "Bounce Analytics" at bounding box center [456, 311] width 115 height 38
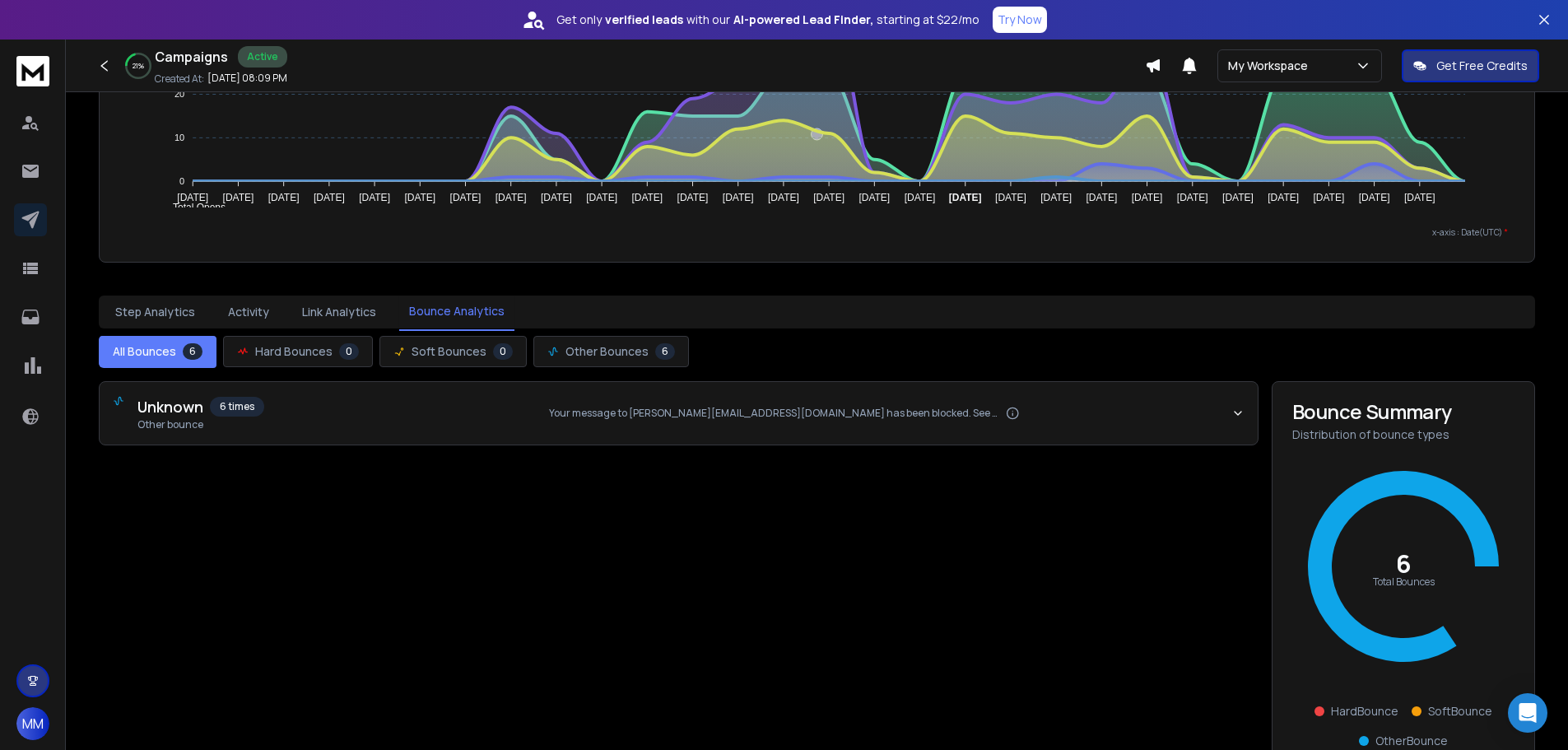
click at [352, 426] on div "Unknown 6 times Other bounce" at bounding box center [673, 412] width 1119 height 36
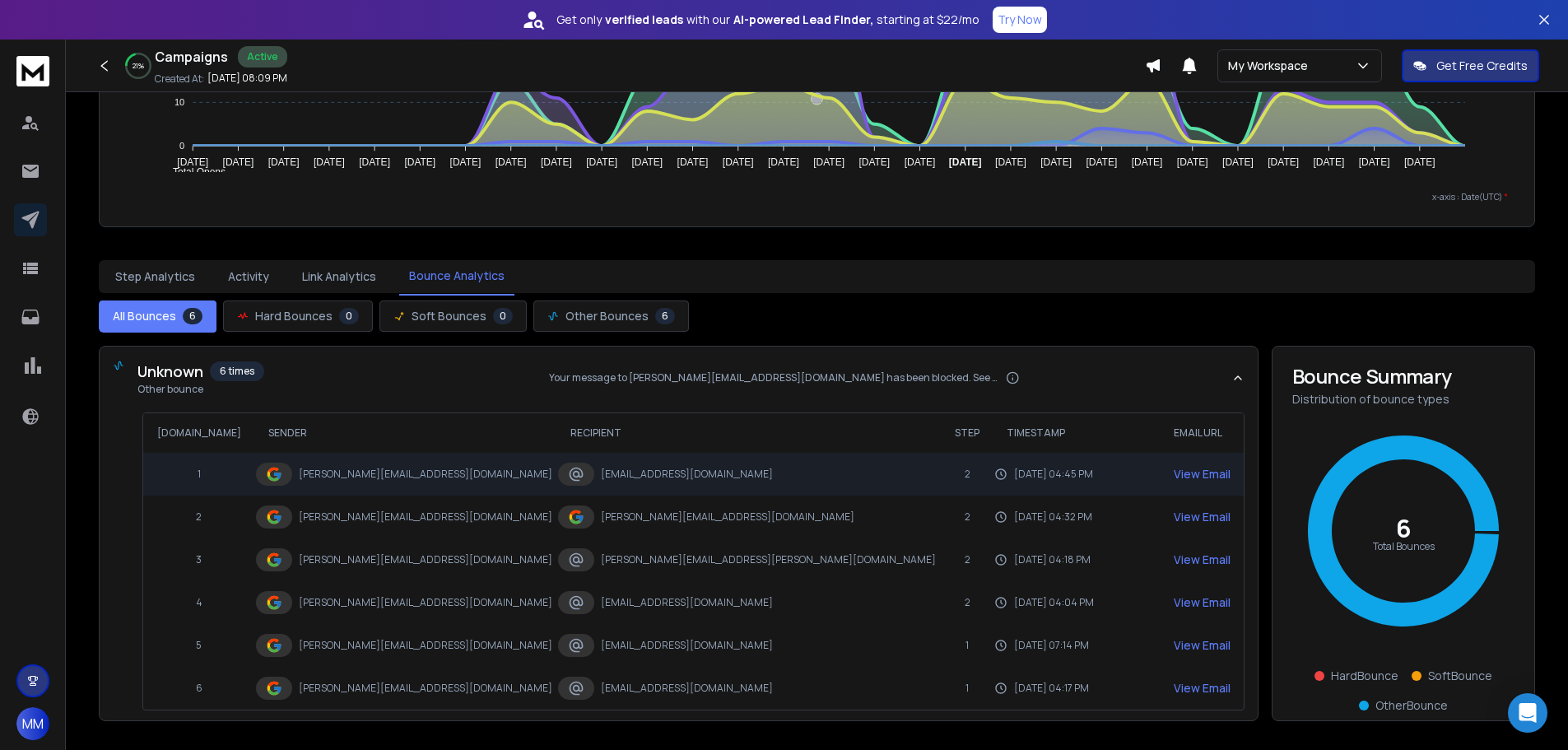
scroll to position [596, 0]
click at [1179, 472] on button "View Email" at bounding box center [1202, 473] width 76 height 29
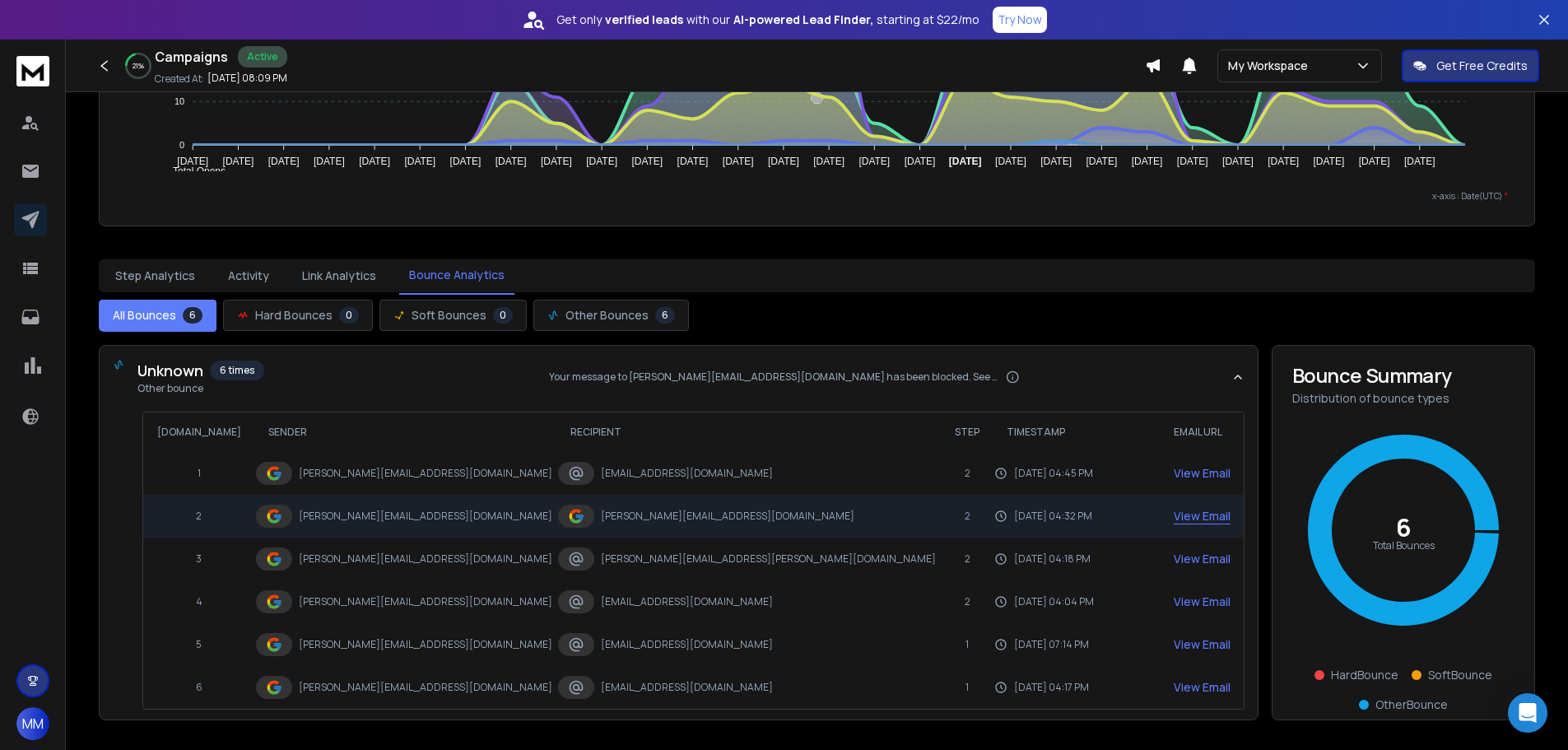
click at [1191, 516] on button "View Email" at bounding box center [1202, 516] width 76 height 29
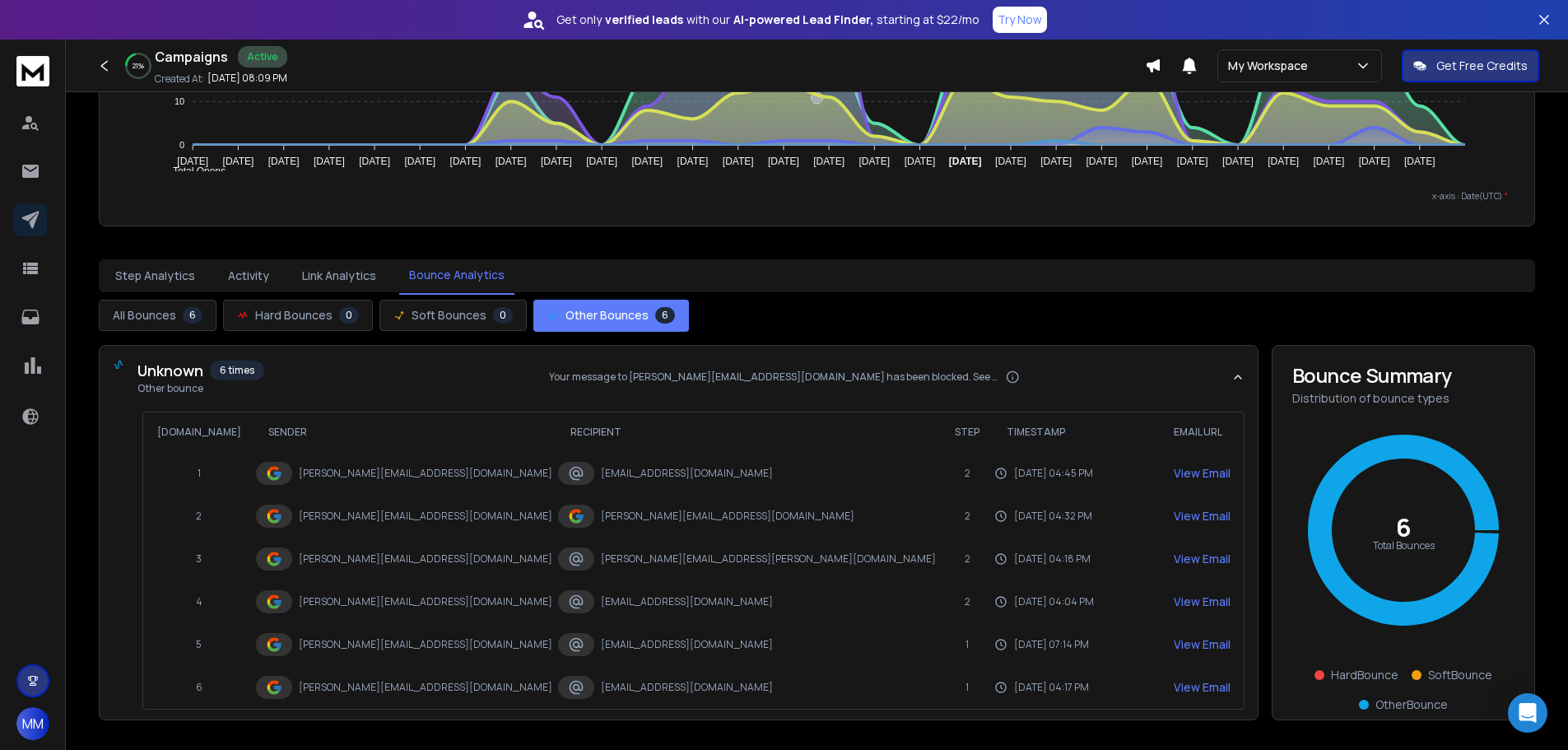
click at [626, 314] on span "Other Bounces" at bounding box center [607, 316] width 83 height 17
click at [155, 314] on span "All Bounces" at bounding box center [144, 316] width 63 height 17
click at [595, 308] on span "Other Bounces" at bounding box center [607, 316] width 83 height 17
click at [35, 167] on icon at bounding box center [30, 171] width 17 height 13
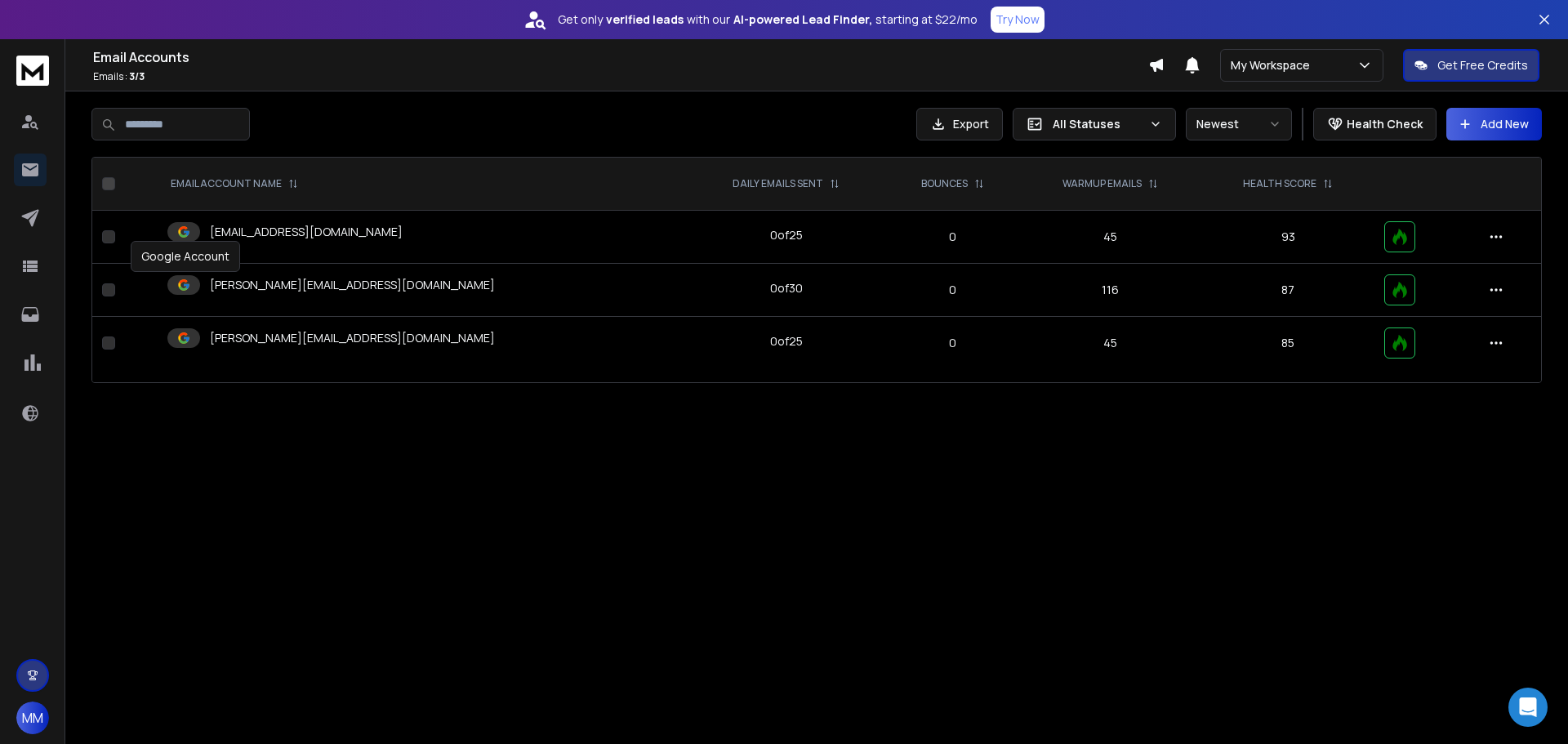
click at [193, 283] on div at bounding box center [183, 284] width 33 height 19
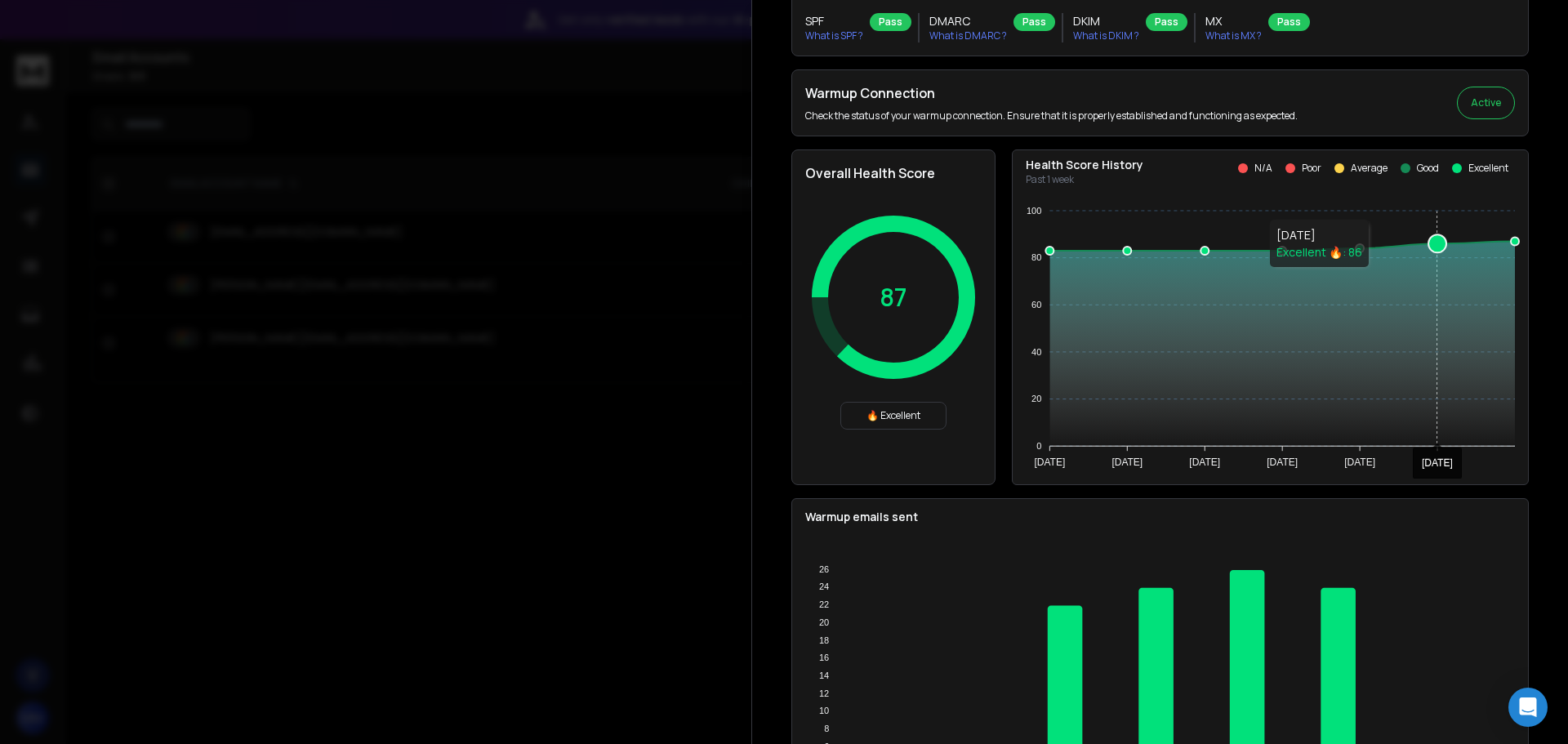
scroll to position [434, 0]
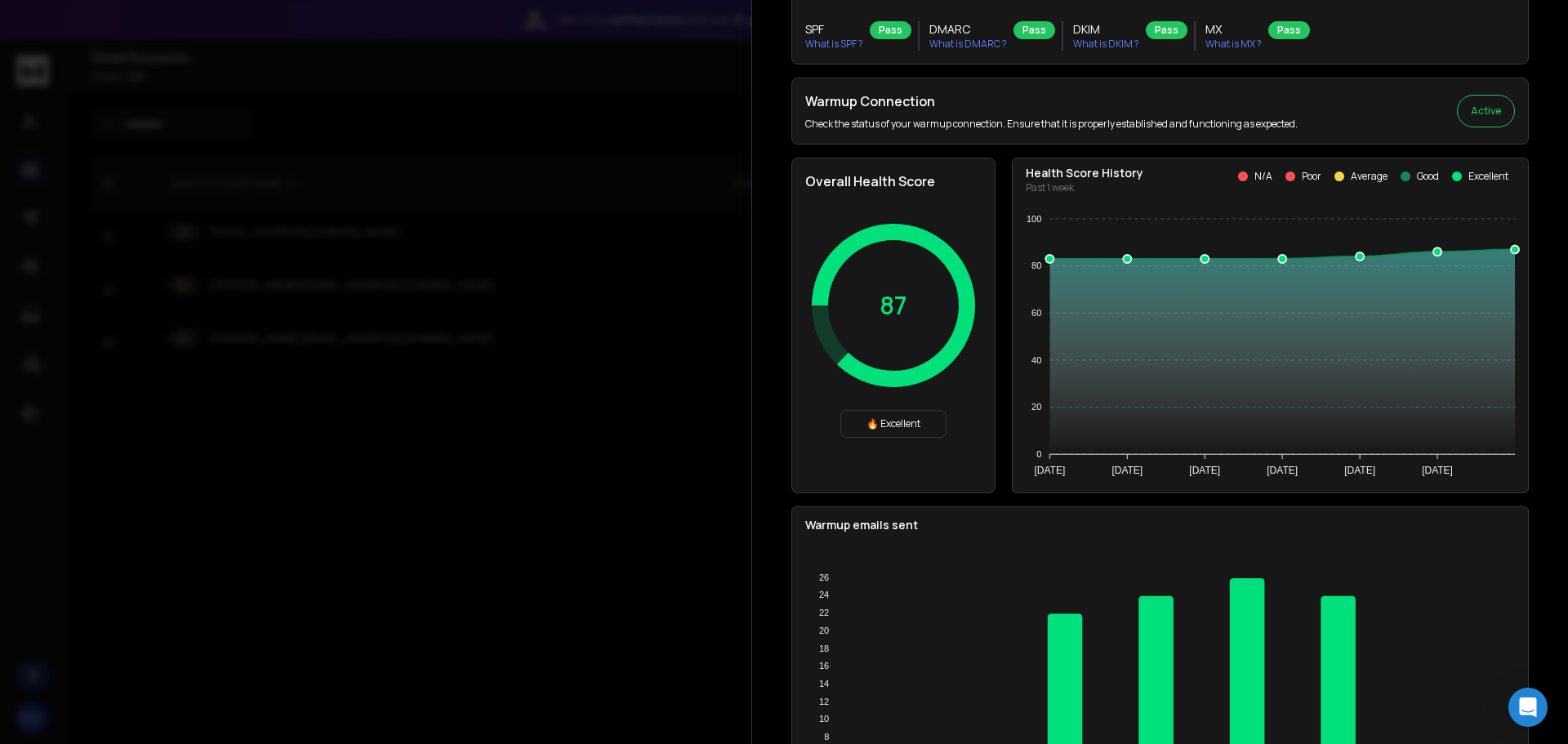
click at [1491, 119] on button "Active" at bounding box center [1486, 111] width 58 height 33
click at [1507, 243] on foreignobject at bounding box center [1267, 337] width 510 height 286
click at [1339, 273] on foreignobject at bounding box center [1267, 337] width 510 height 286
click at [1440, 256] on foreignobject at bounding box center [1267, 337] width 510 height 286
click at [1521, 244] on foreignobject at bounding box center [1267, 337] width 510 height 286
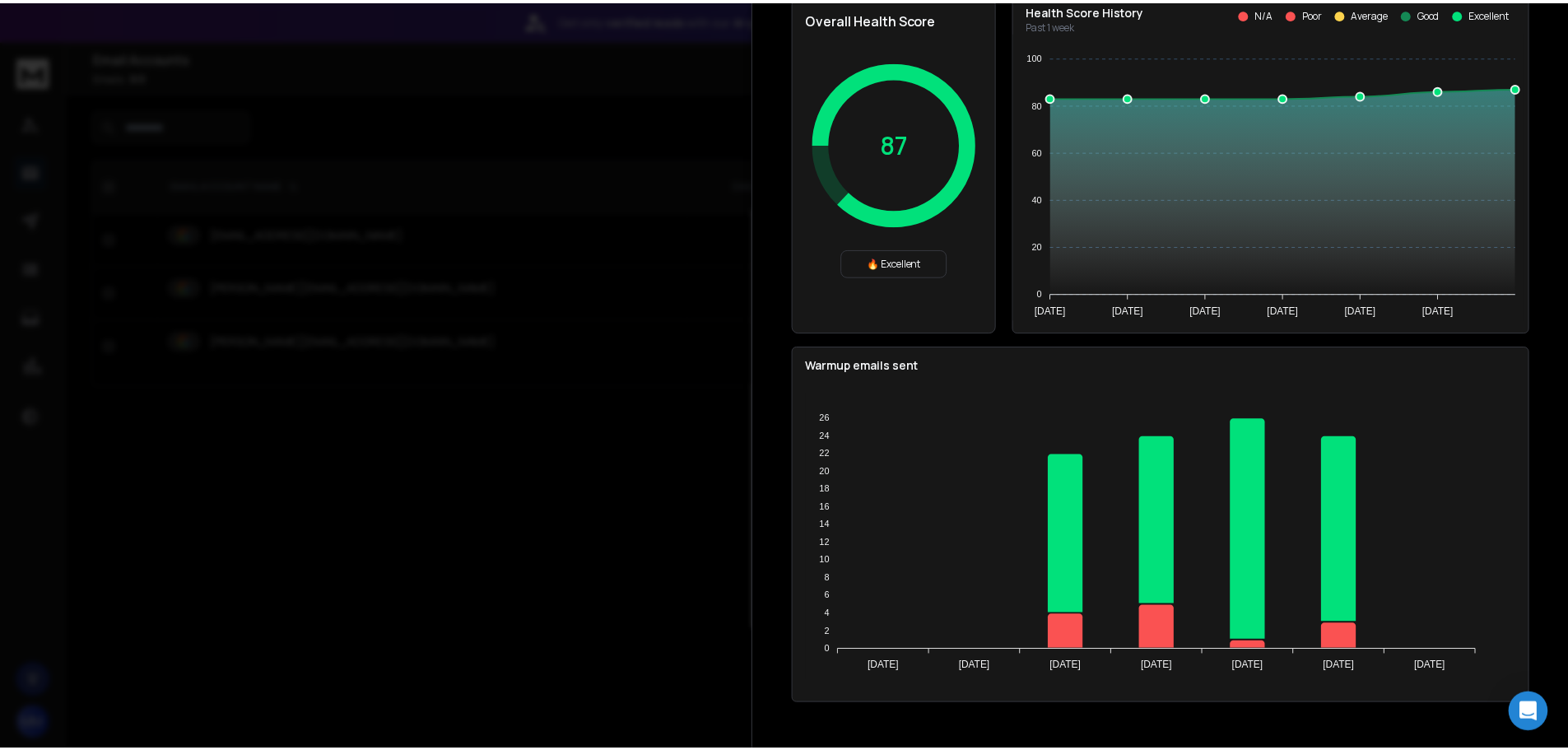
scroll to position [557, 0]
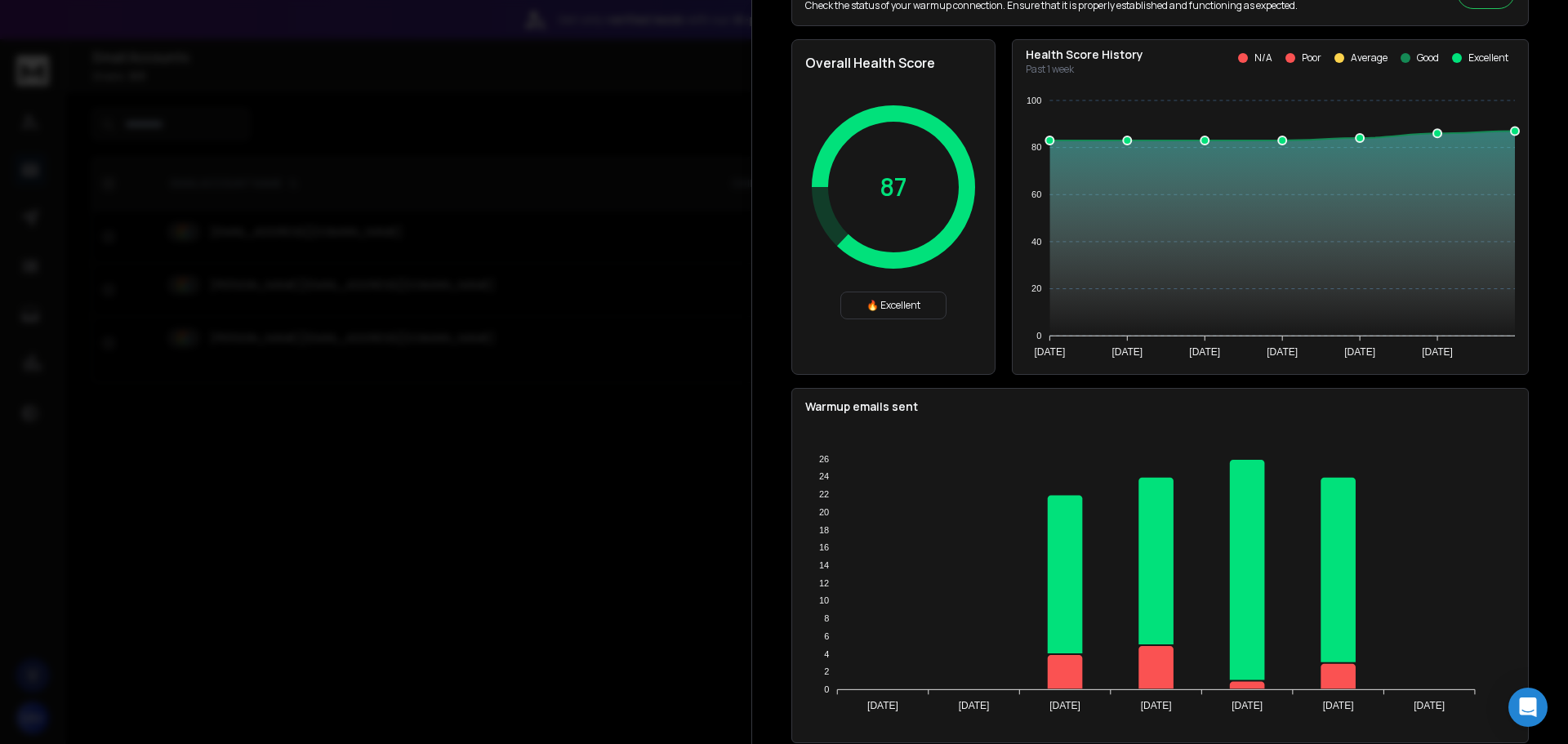
click at [566, 481] on div at bounding box center [784, 372] width 1568 height 744
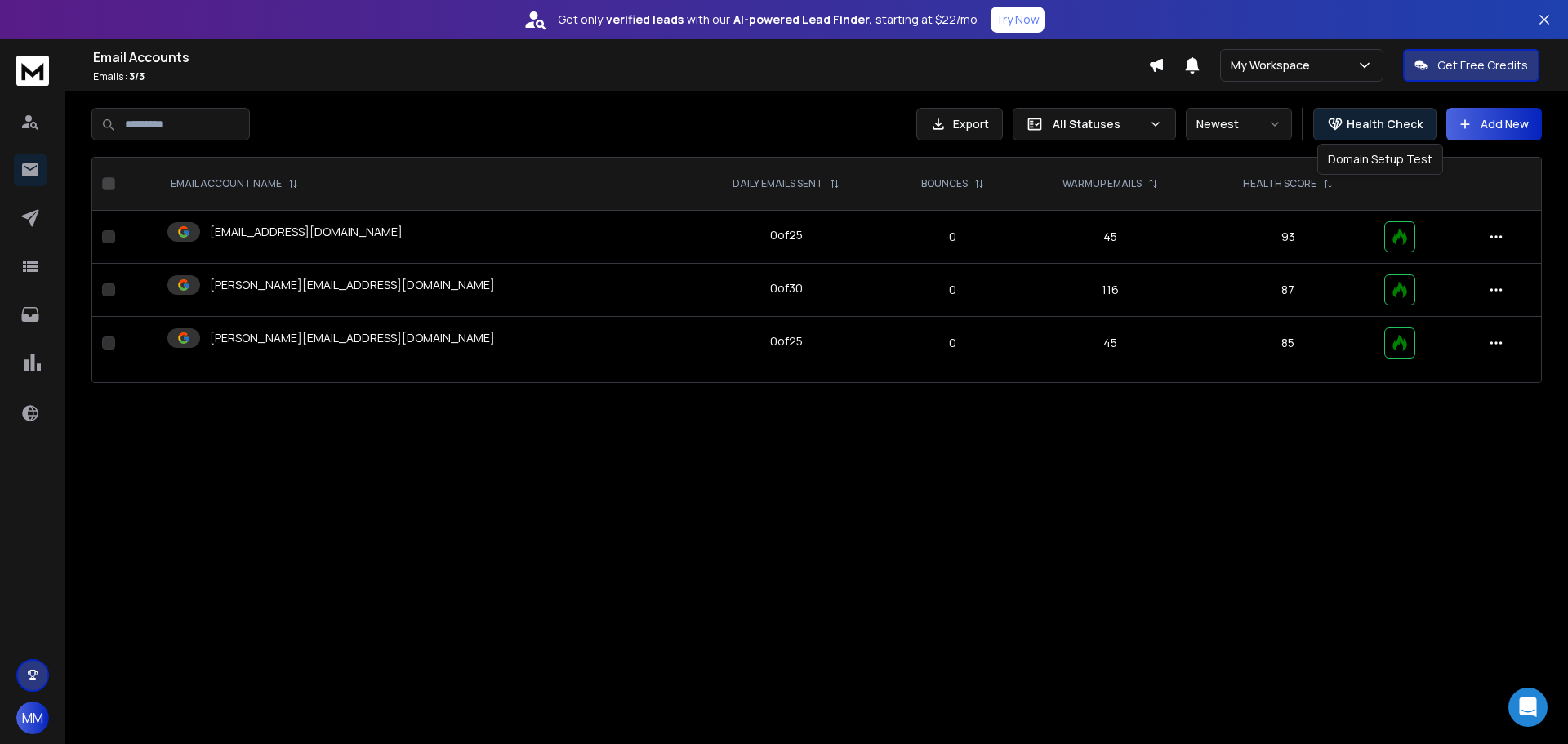
click at [1410, 122] on p "Health Check" at bounding box center [1384, 124] width 76 height 16
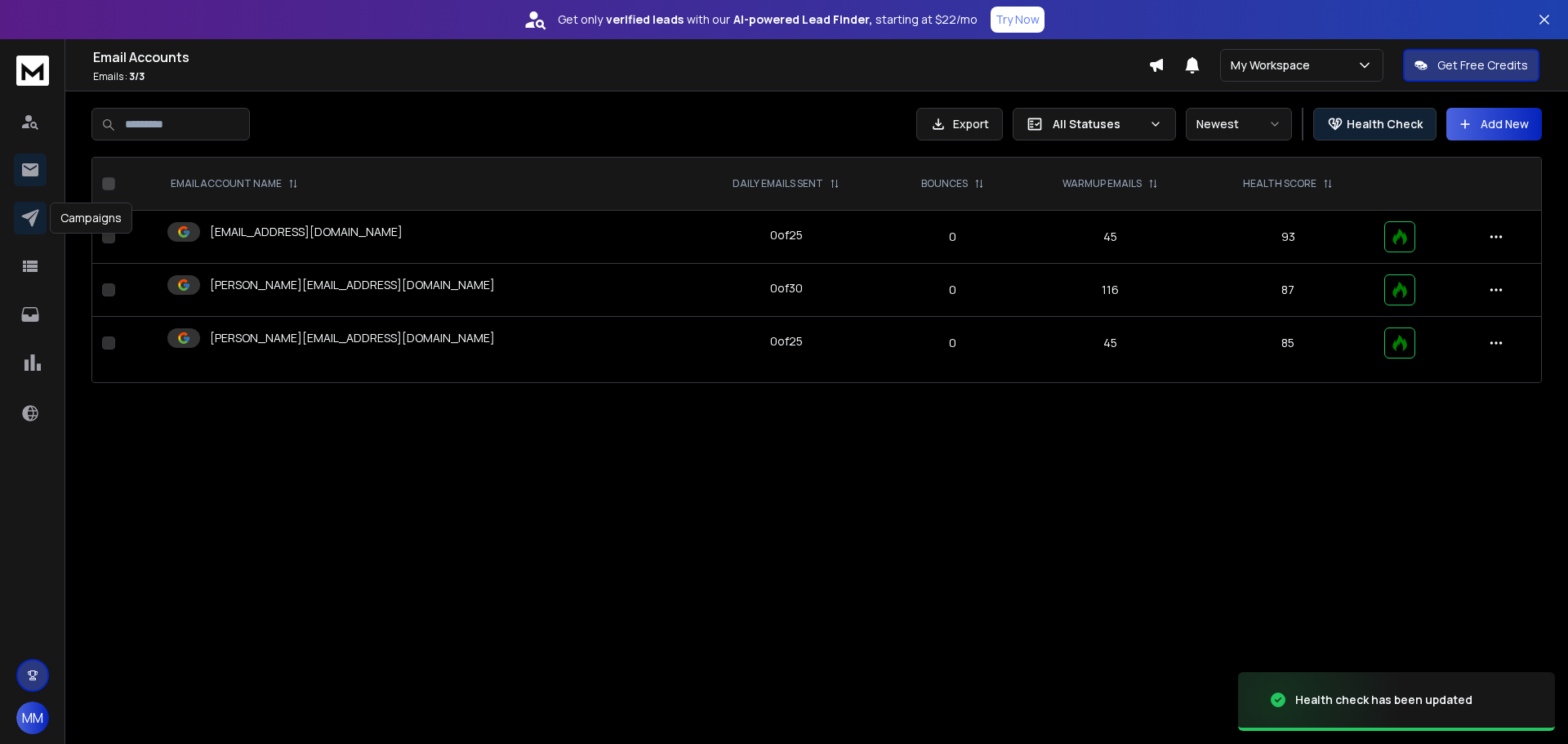
click at [20, 214] on icon at bounding box center [29, 217] width 19 height 19
